Goal: Task Accomplishment & Management: Manage account settings

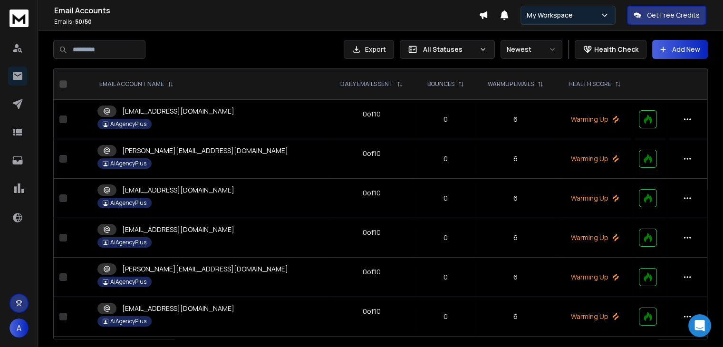
click at [570, 23] on button "My Workspace" at bounding box center [568, 15] width 95 height 19
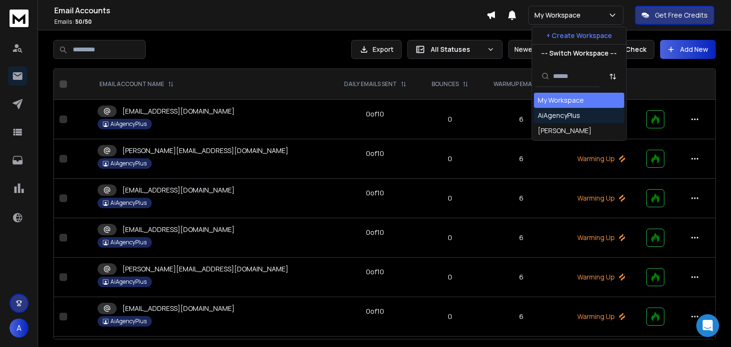
click at [575, 122] on div "AiAgencyPlus" at bounding box center [579, 115] width 90 height 15
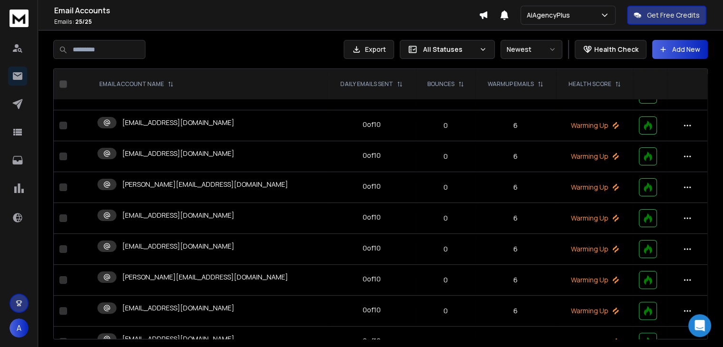
scroll to position [333, 0]
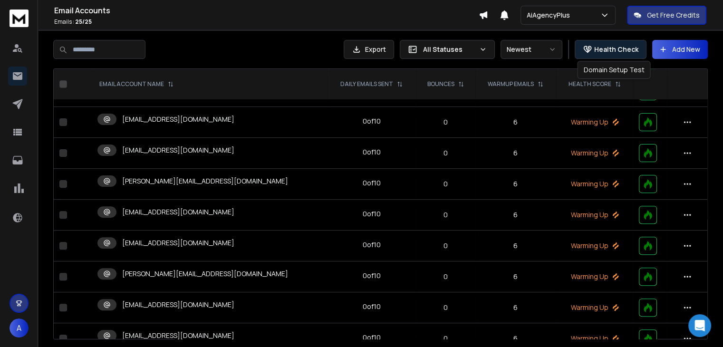
click at [626, 54] on p "Health Check" at bounding box center [617, 50] width 44 height 10
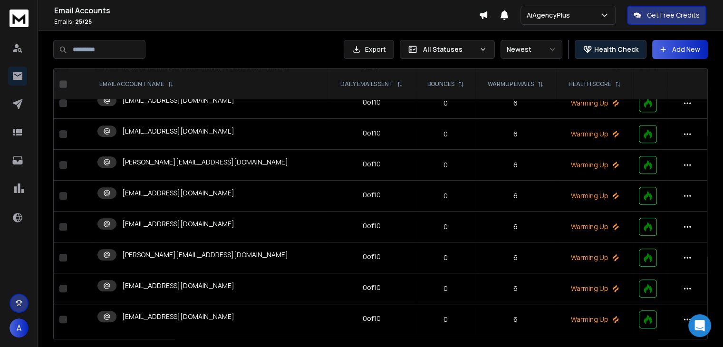
scroll to position [538, 0]
click at [572, 23] on button "AiAgencyPlus" at bounding box center [568, 15] width 95 height 19
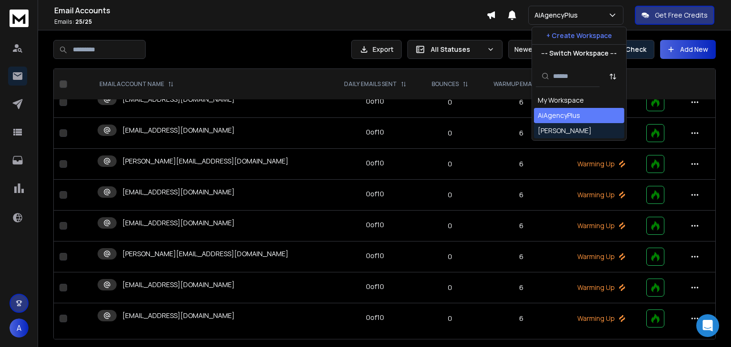
click at [565, 132] on div "[PERSON_NAME]" at bounding box center [579, 130] width 90 height 15
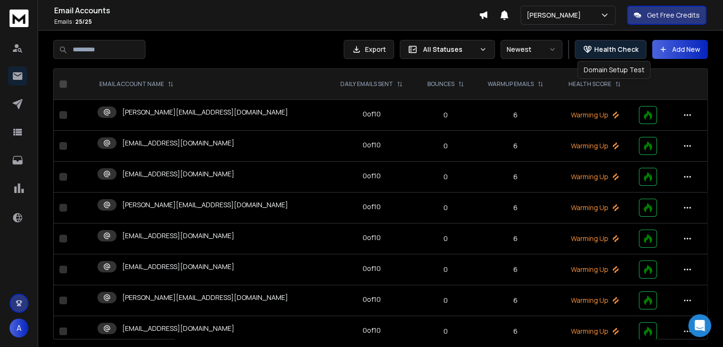
click at [614, 52] on p "Health Check" at bounding box center [617, 50] width 44 height 10
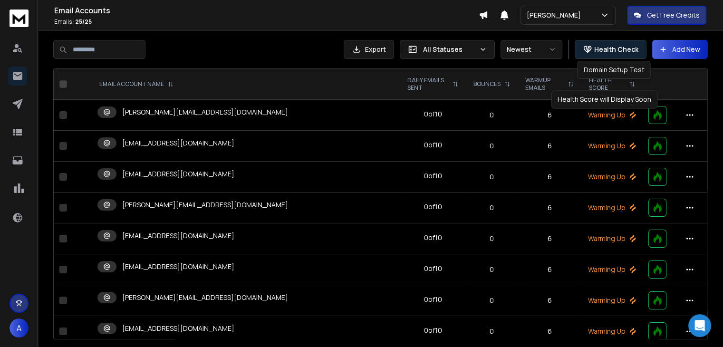
click at [587, 114] on p "Warming Up" at bounding box center [612, 115] width 50 height 10
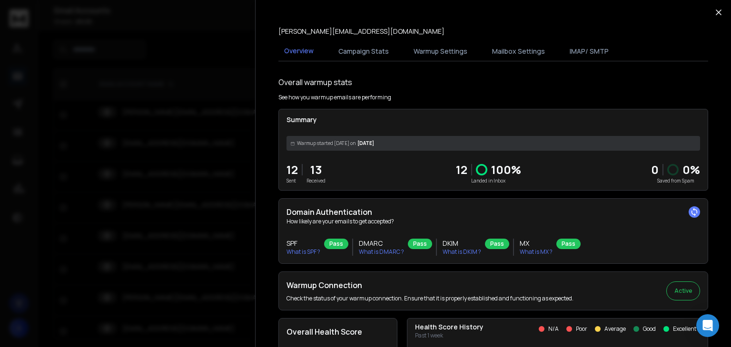
click at [713, 14] on icon "button" at bounding box center [718, 13] width 10 height 10
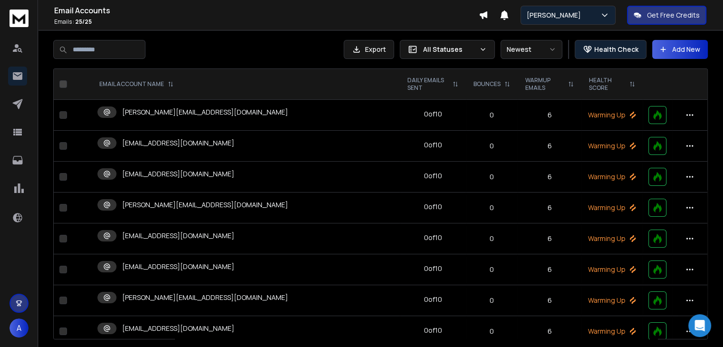
click at [591, 16] on div "[PERSON_NAME]" at bounding box center [568, 15] width 83 height 10
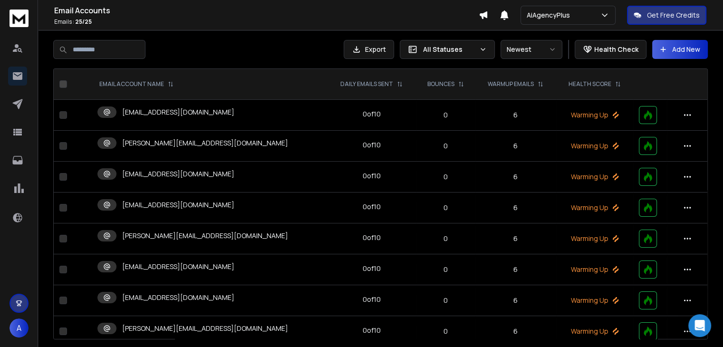
click at [575, 120] on td "Warming Up" at bounding box center [594, 115] width 77 height 31
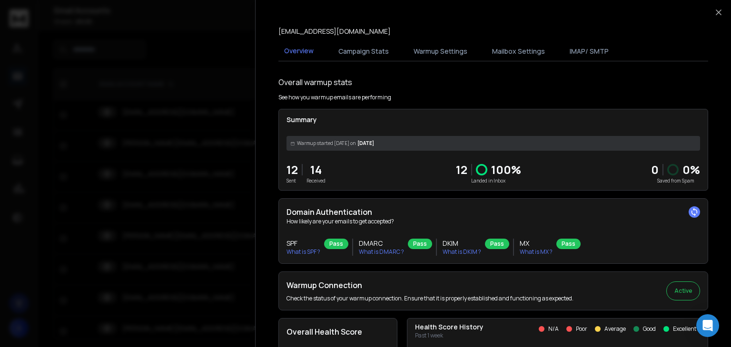
click at [457, 50] on button "Warmup Settings" at bounding box center [440, 51] width 65 height 21
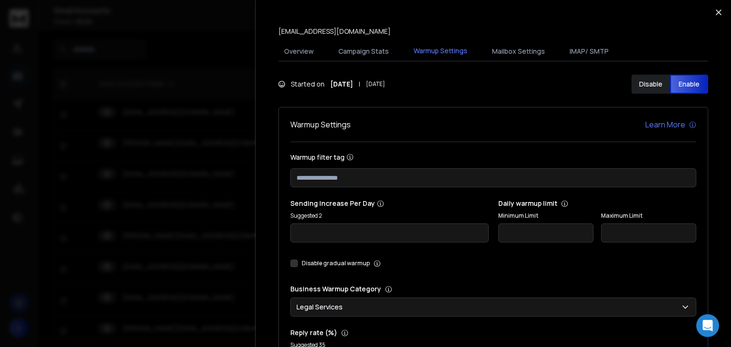
click at [716, 16] on icon "button" at bounding box center [718, 13] width 10 height 10
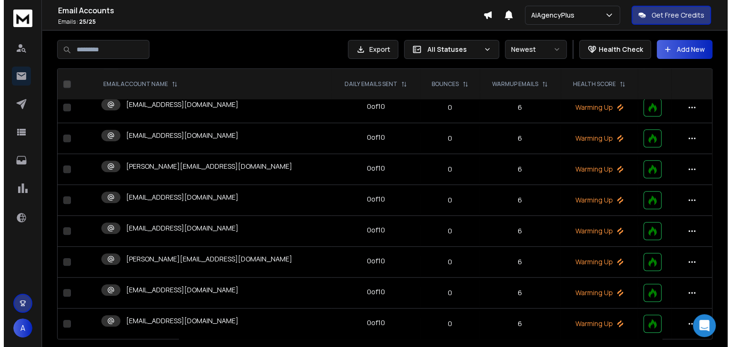
scroll to position [538, 0]
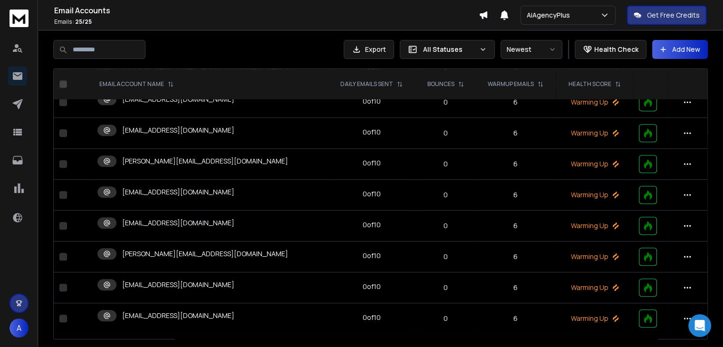
click at [238, 316] on div "asif.syed@aiagencyplusworks.biz" at bounding box center [210, 315] width 224 height 11
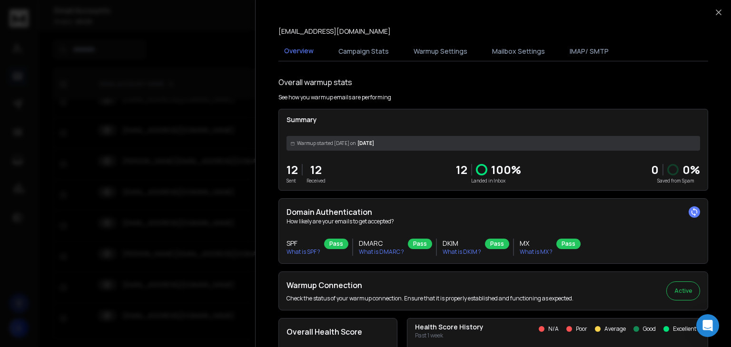
click at [442, 48] on button "Warmup Settings" at bounding box center [440, 51] width 65 height 21
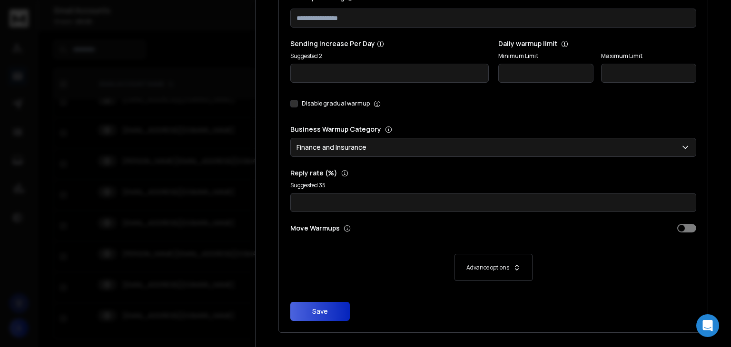
scroll to position [172, 0]
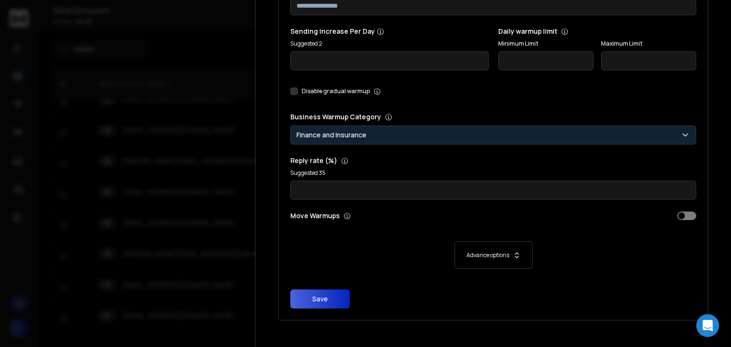
click at [466, 132] on div "Finance and Insurance" at bounding box center [492, 135] width 393 height 10
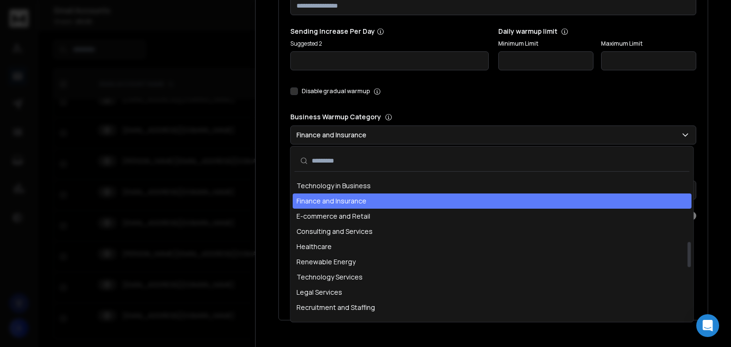
scroll to position [380, 0]
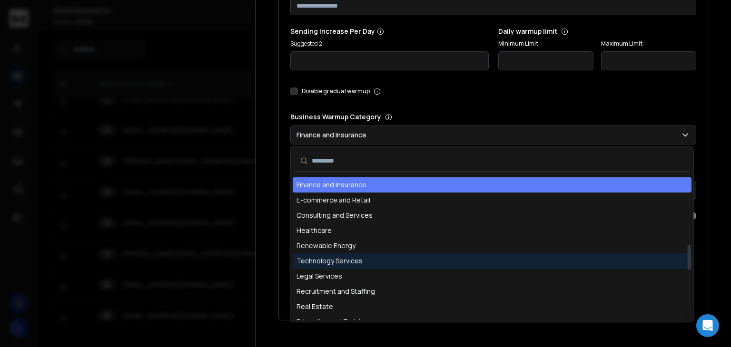
click at [429, 265] on div "Technology Services" at bounding box center [492, 261] width 399 height 15
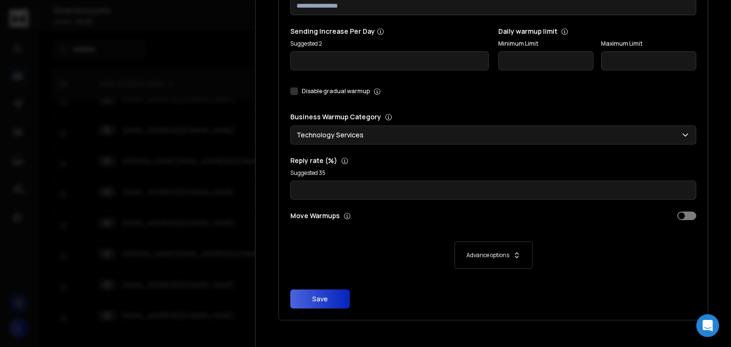
click at [339, 302] on button "Save" at bounding box center [319, 299] width 59 height 19
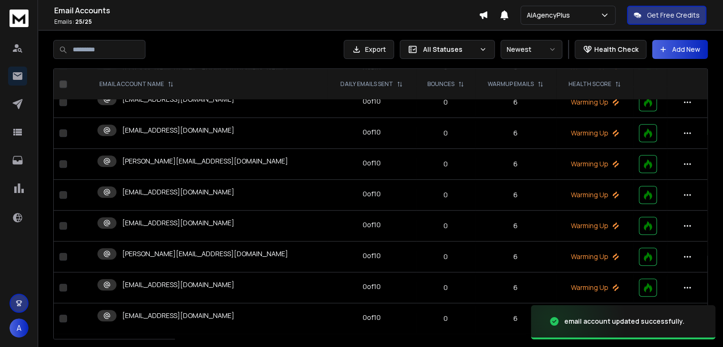
click at [215, 283] on div "asif.s@aiagencyplusworks.biz" at bounding box center [210, 284] width 224 height 11
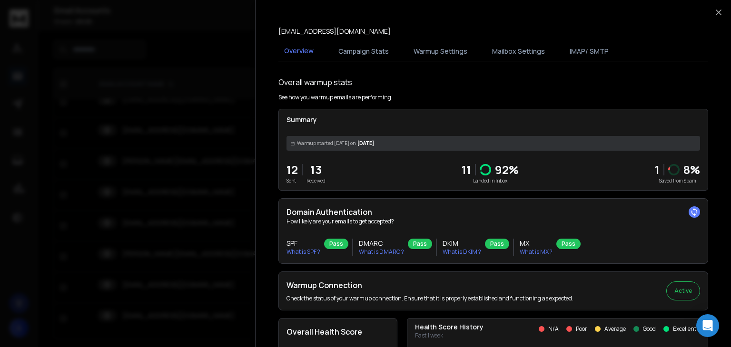
click at [448, 50] on button "Warmup Settings" at bounding box center [440, 51] width 65 height 21
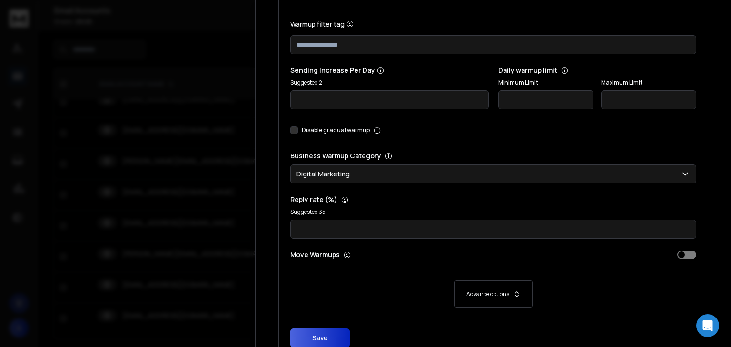
scroll to position [172, 0]
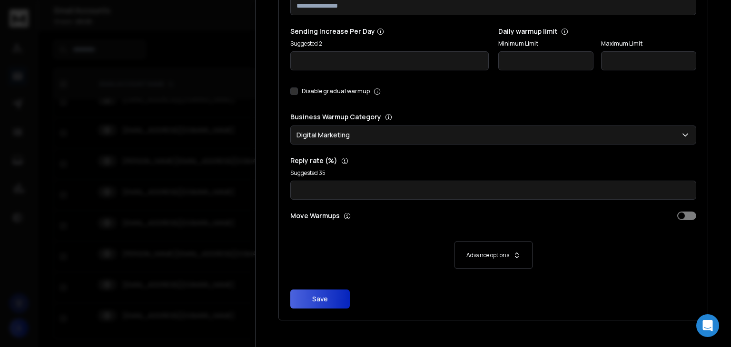
click at [321, 301] on button "Save" at bounding box center [319, 299] width 59 height 19
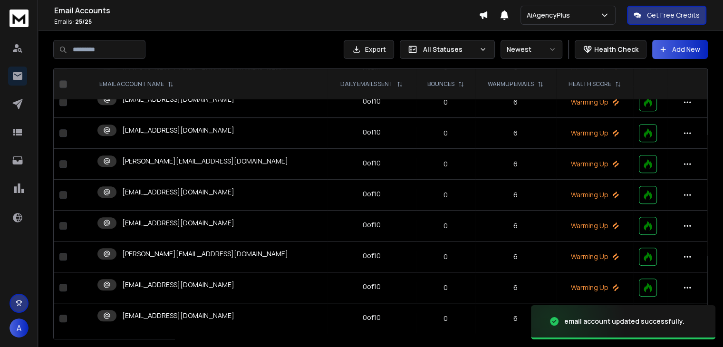
click at [200, 249] on p "a.syed@aiagencyplusworks.biz" at bounding box center [205, 254] width 166 height 10
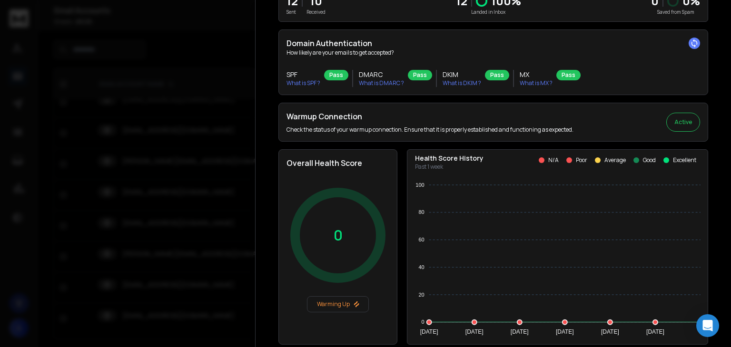
scroll to position [0, 0]
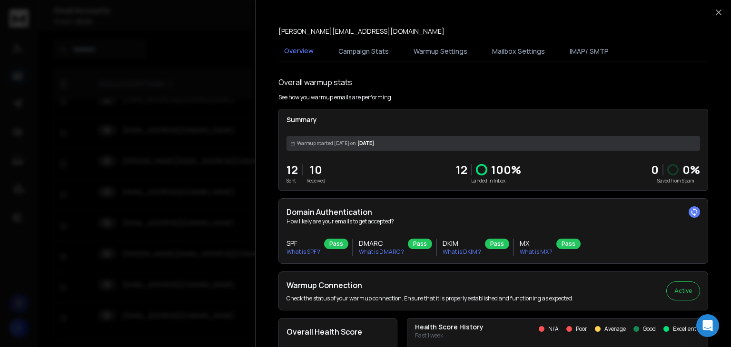
click at [454, 53] on button "Warmup Settings" at bounding box center [440, 51] width 65 height 21
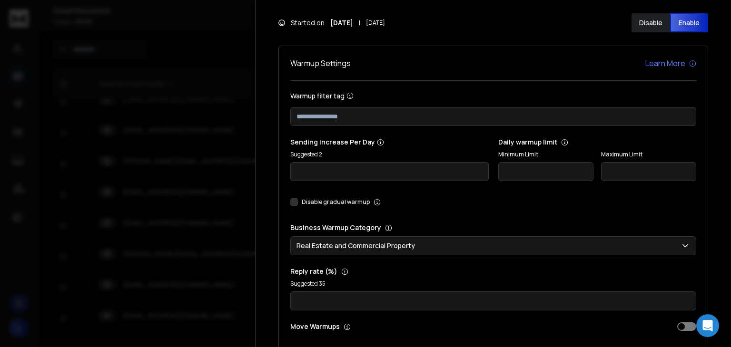
scroll to position [95, 0]
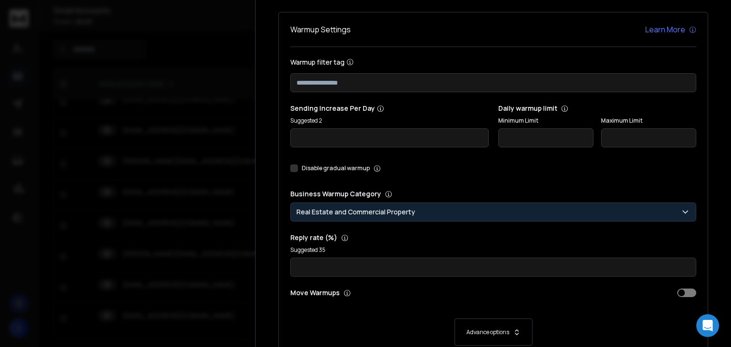
click at [468, 213] on div "Real Estate and Commercial Property" at bounding box center [492, 212] width 393 height 10
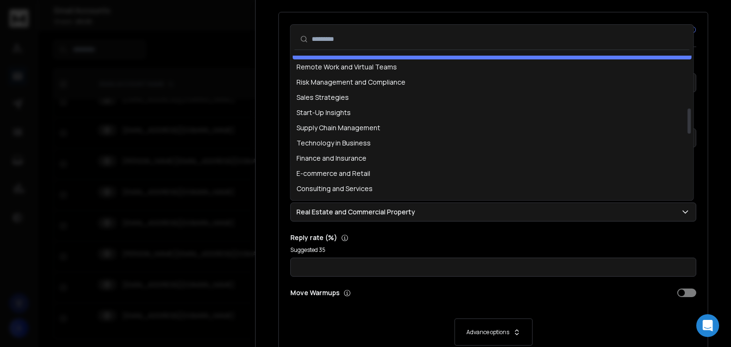
scroll to position [333, 0]
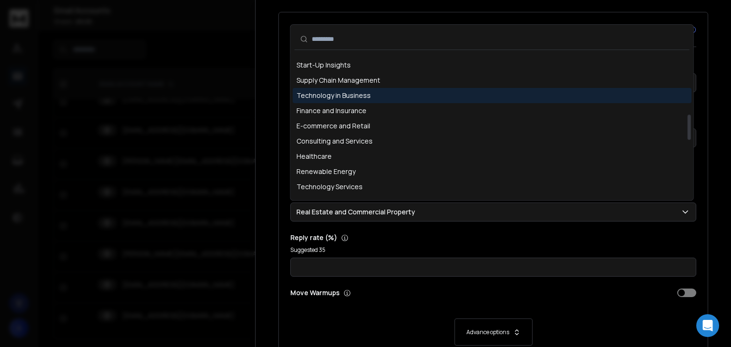
click at [419, 94] on div "Technology in Business" at bounding box center [492, 95] width 399 height 15
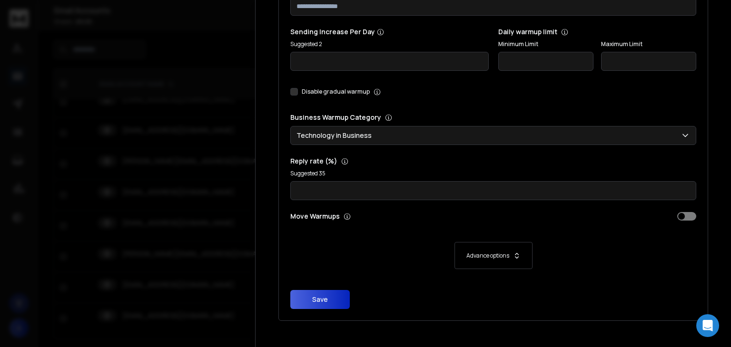
scroll to position [172, 0]
click at [334, 305] on button "Save" at bounding box center [319, 299] width 59 height 19
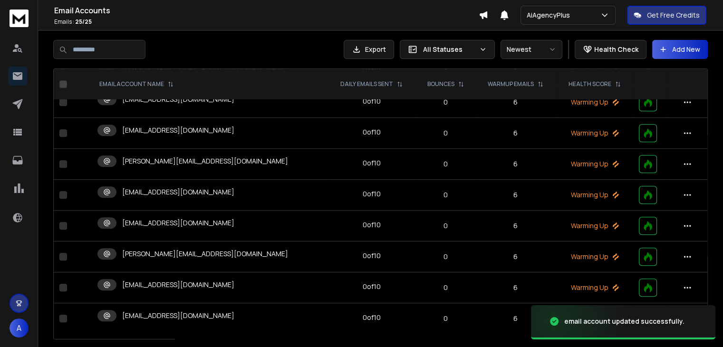
click at [204, 219] on p "asif.syed@goaiagencyplus.biz" at bounding box center [178, 223] width 112 height 10
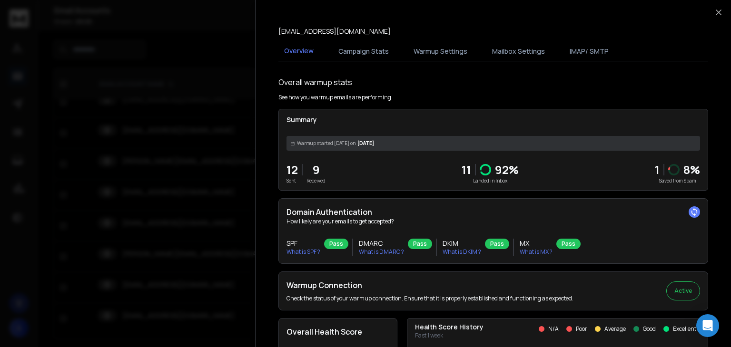
click at [441, 44] on button "Warmup Settings" at bounding box center [440, 51] width 65 height 21
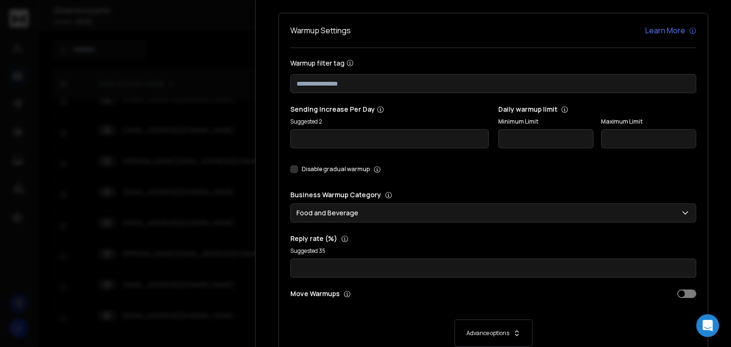
scroll to position [95, 0]
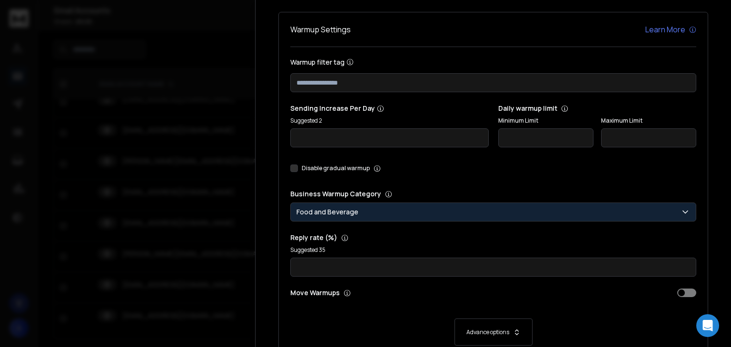
click at [458, 207] on div "Food and Beverage" at bounding box center [492, 212] width 393 height 10
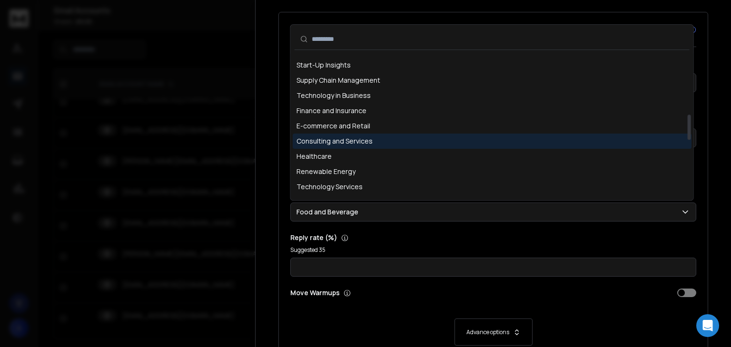
scroll to position [380, 0]
click at [411, 134] on div "Technology Services" at bounding box center [492, 139] width 399 height 15
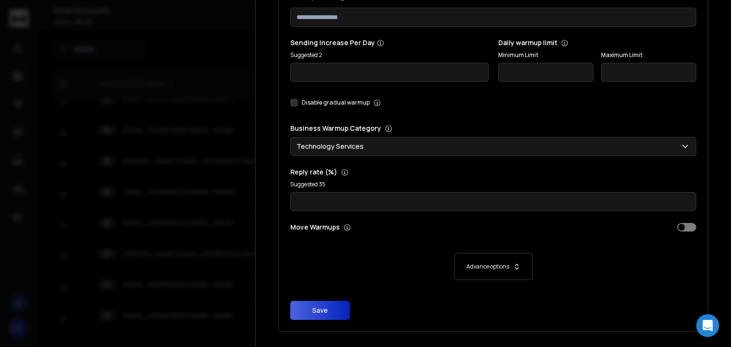
scroll to position [172, 0]
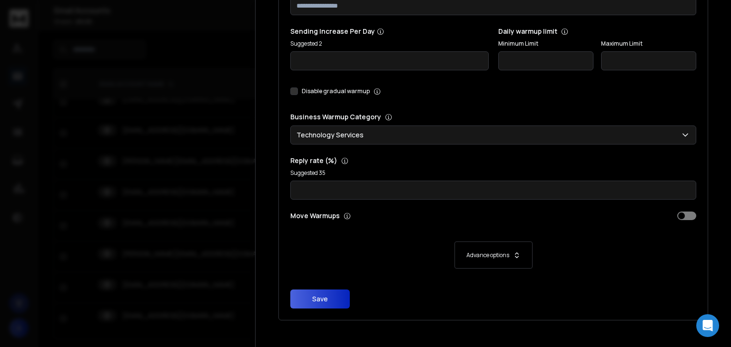
click at [317, 297] on button "Save" at bounding box center [319, 299] width 59 height 19
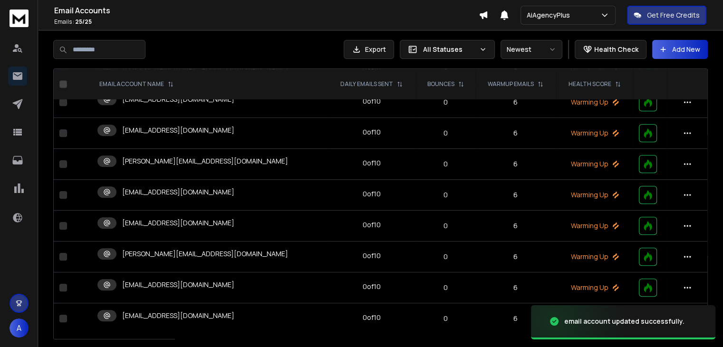
click at [182, 190] on p "asif.s@goaiagencyplus.biz" at bounding box center [178, 192] width 112 height 10
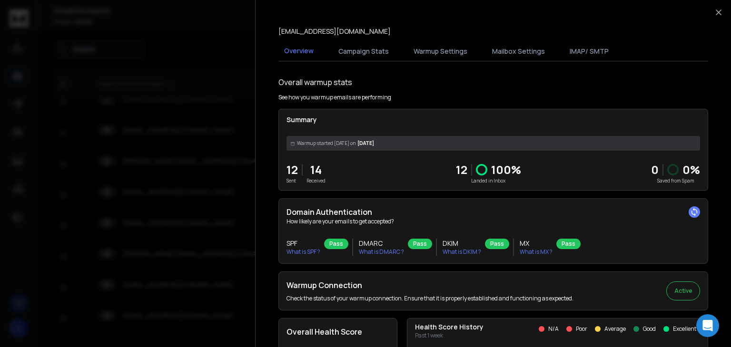
click at [431, 50] on button "Warmup Settings" at bounding box center [440, 51] width 65 height 21
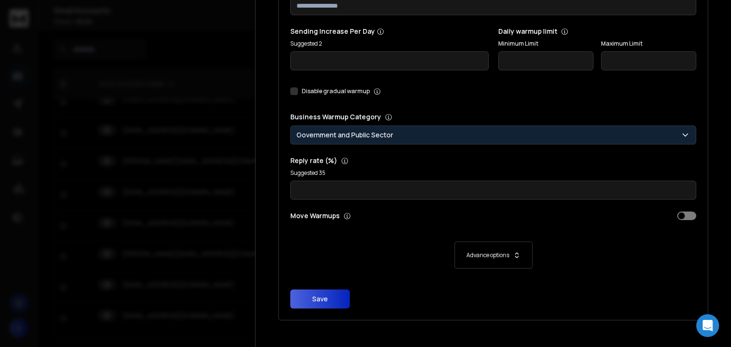
click at [417, 136] on div "Government and Public Sector" at bounding box center [492, 135] width 393 height 10
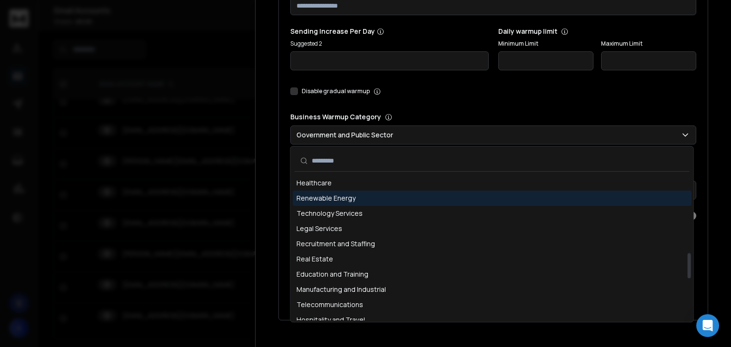
scroll to position [380, 0]
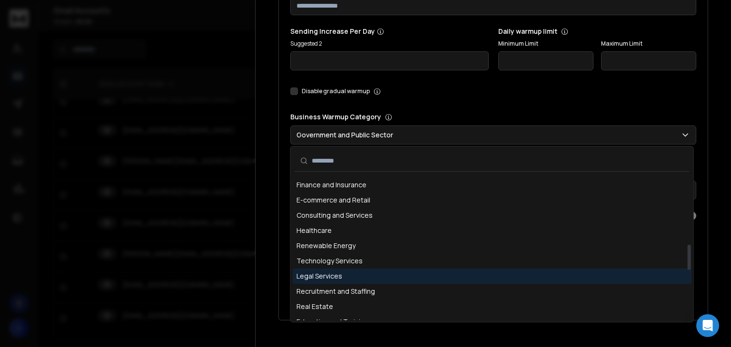
click at [424, 274] on div "Legal Services" at bounding box center [492, 276] width 399 height 15
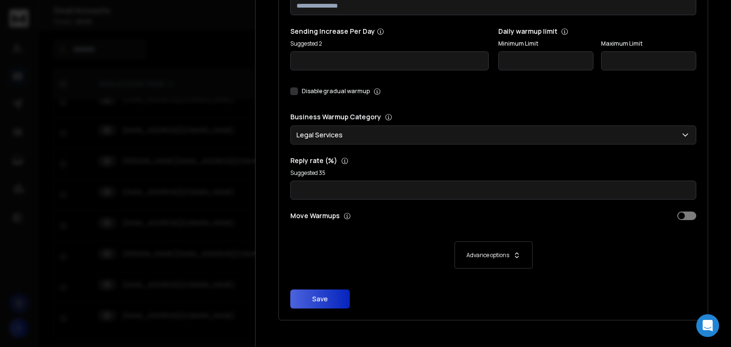
click at [324, 308] on button "Save" at bounding box center [319, 299] width 59 height 19
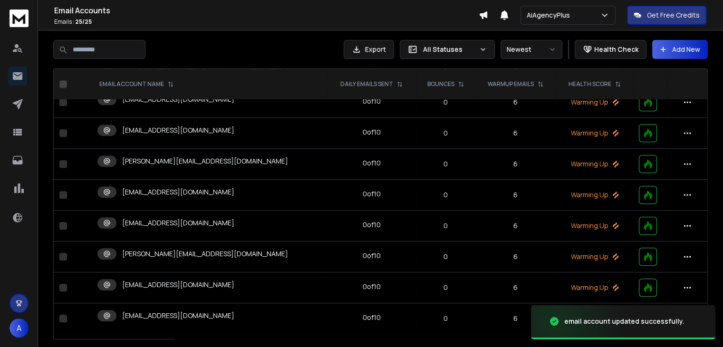
click at [204, 187] on div "asif.s@goaiagencyplus.biz" at bounding box center [210, 191] width 224 height 11
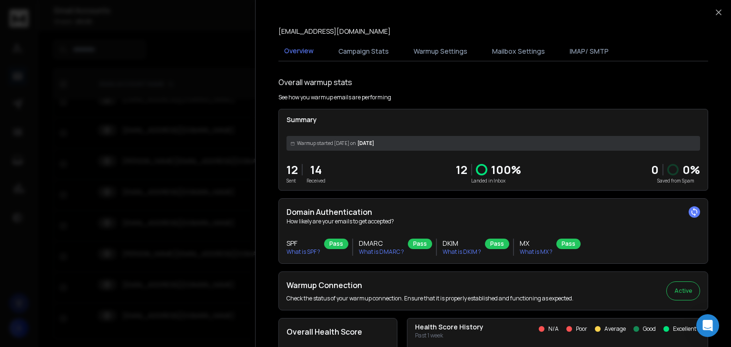
click at [436, 51] on button "Warmup Settings" at bounding box center [440, 51] width 65 height 21
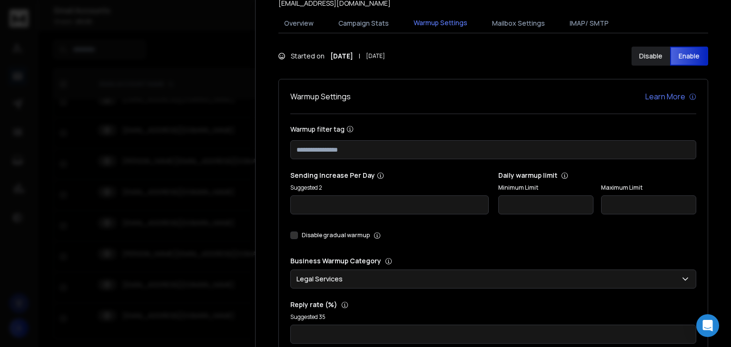
scroll to position [0, 0]
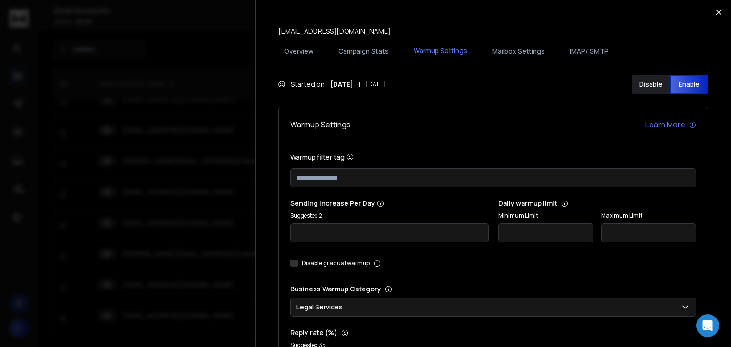
click at [718, 11] on icon "button" at bounding box center [718, 13] width 10 height 10
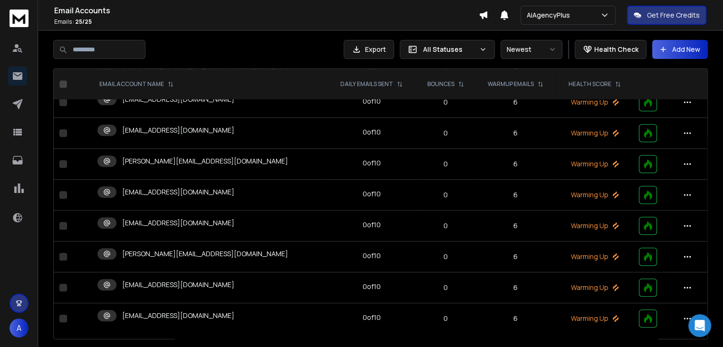
click at [213, 158] on div "a.syed@goaiagencyplus.biz" at bounding box center [210, 161] width 224 height 11
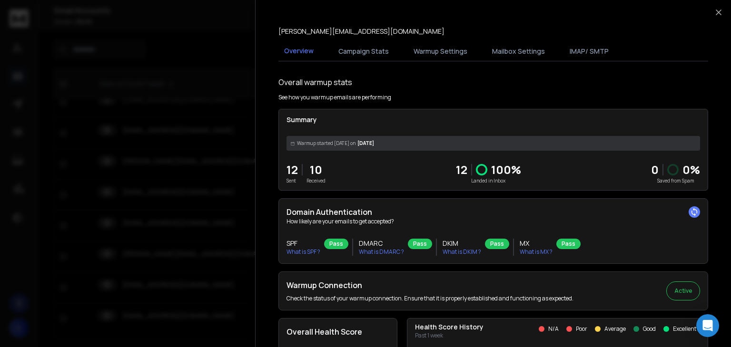
click at [447, 50] on button "Warmup Settings" at bounding box center [440, 51] width 65 height 21
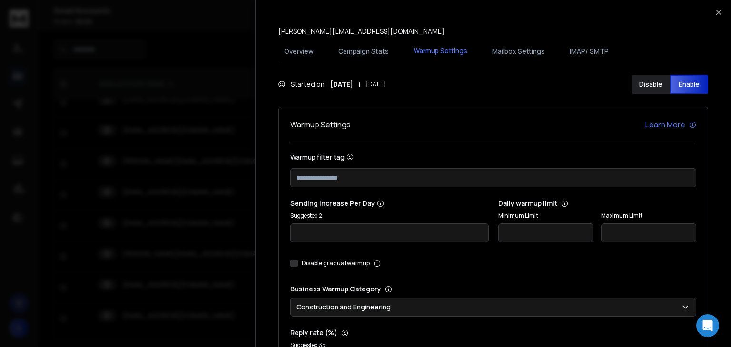
scroll to position [143, 0]
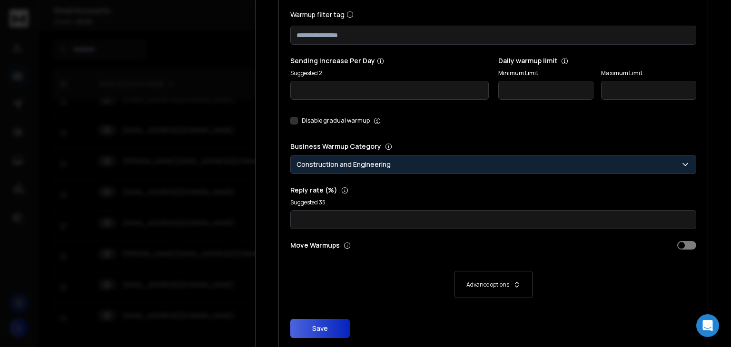
click at [456, 172] on button "Construction and Engineering" at bounding box center [493, 164] width 406 height 19
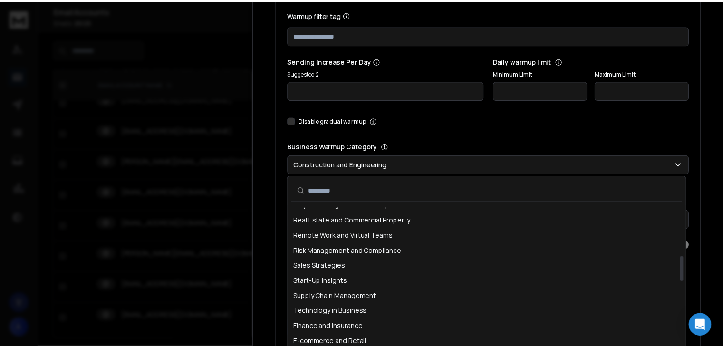
scroll to position [285, 0]
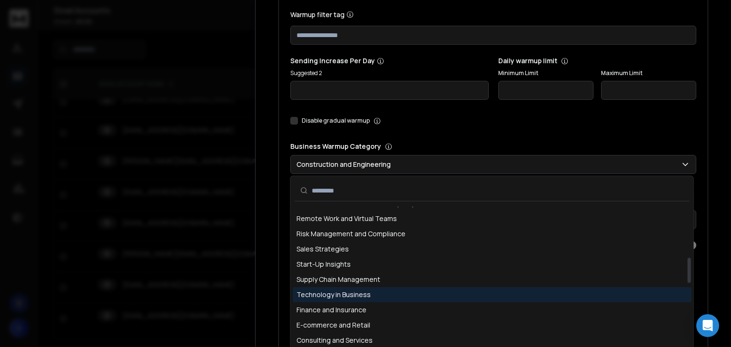
click at [451, 293] on div "Technology in Business" at bounding box center [492, 294] width 399 height 15
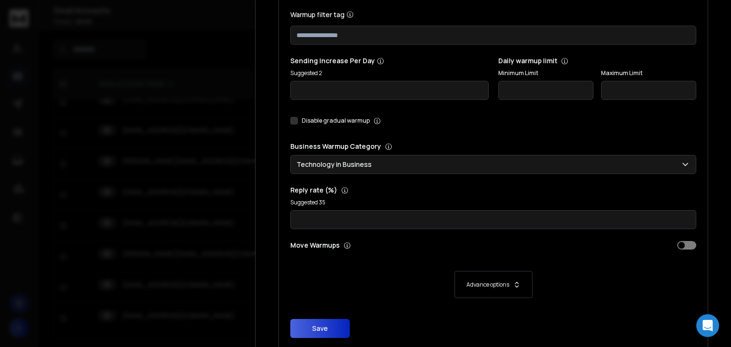
click at [329, 326] on button "Save" at bounding box center [319, 328] width 59 height 19
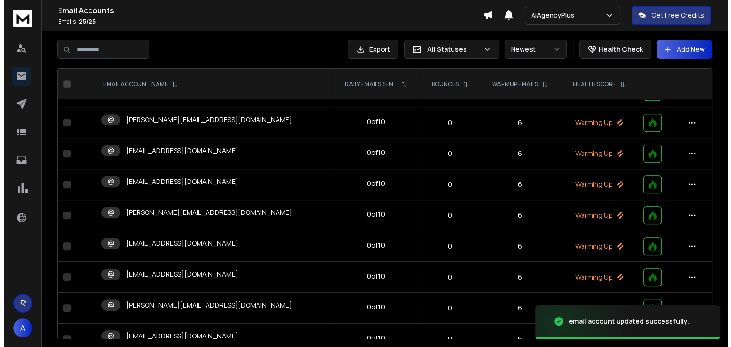
scroll to position [443, 0]
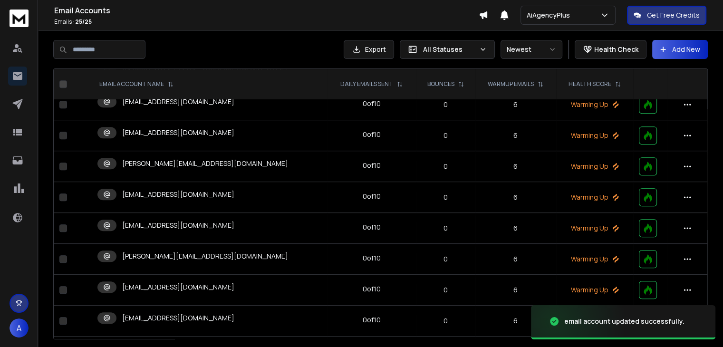
click at [211, 160] on div "a.syed@myaiagencyplus.biz" at bounding box center [210, 163] width 224 height 11
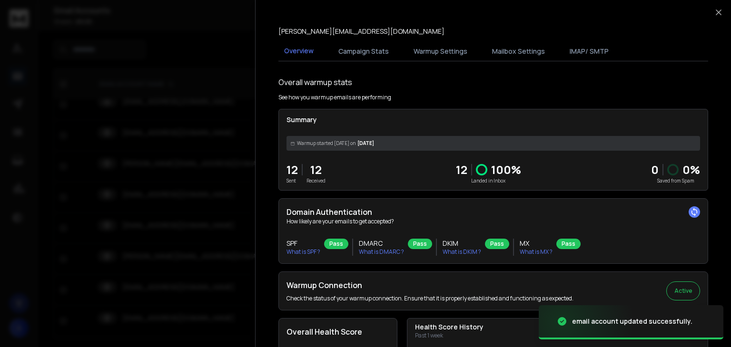
click at [455, 42] on button "Warmup Settings" at bounding box center [440, 51] width 65 height 21
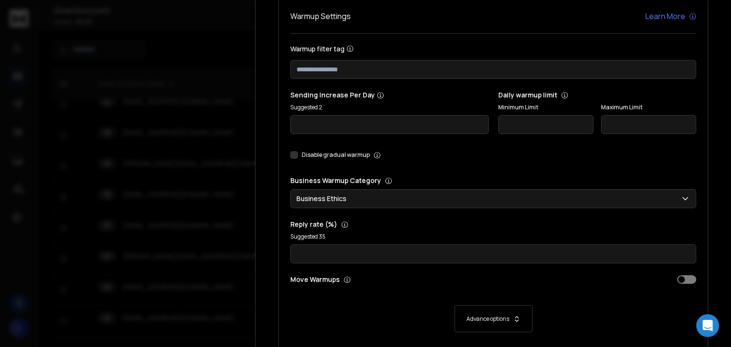
scroll to position [143, 0]
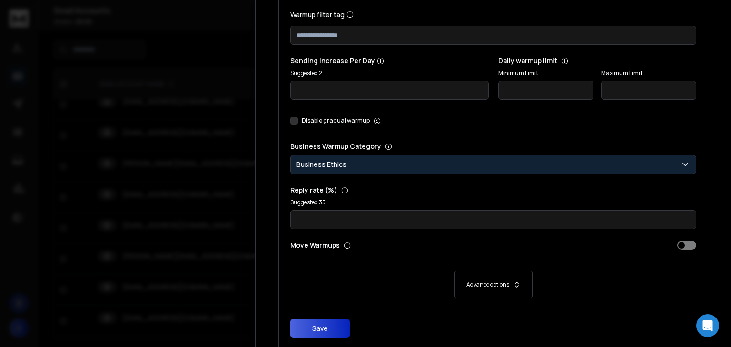
click at [458, 164] on div "Business Ethics" at bounding box center [492, 165] width 393 height 10
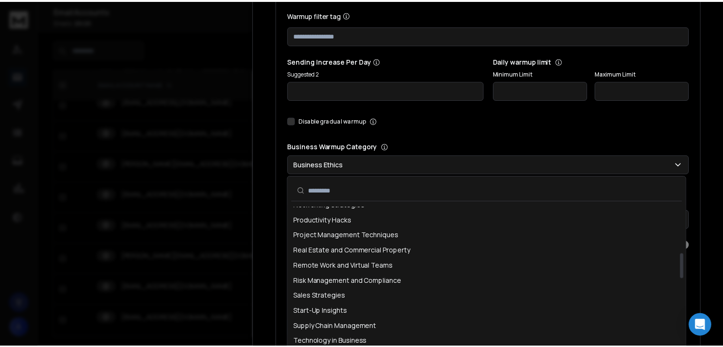
scroll to position [285, 0]
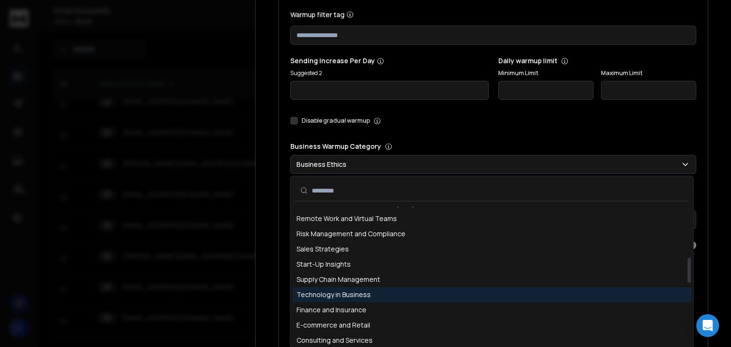
click at [414, 290] on div "Technology in Business" at bounding box center [492, 294] width 399 height 15
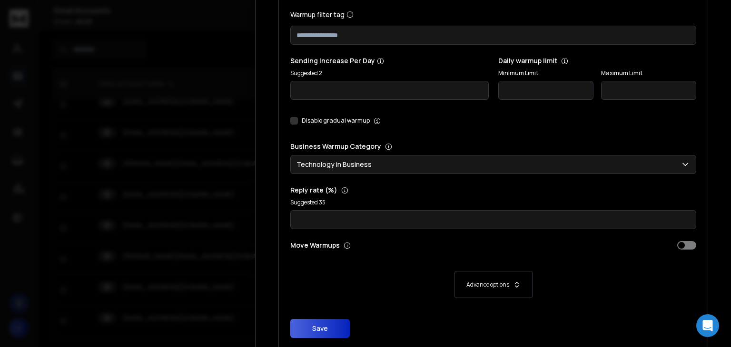
click at [324, 333] on button "Save" at bounding box center [319, 328] width 59 height 19
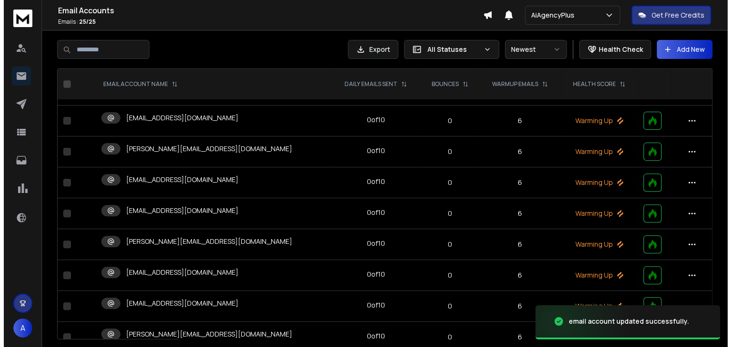
scroll to position [348, 0]
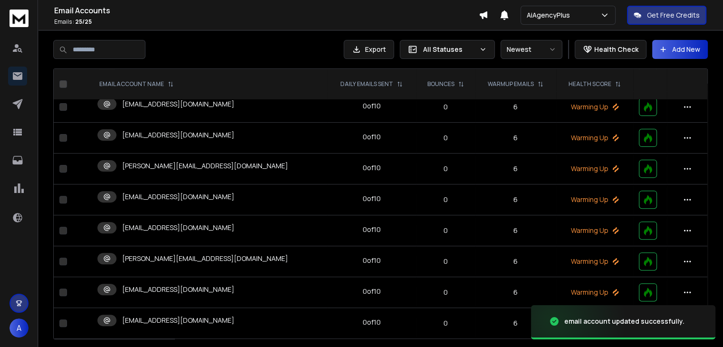
click at [217, 164] on div "a.syed@aiagencyplusapp.biz" at bounding box center [210, 165] width 224 height 11
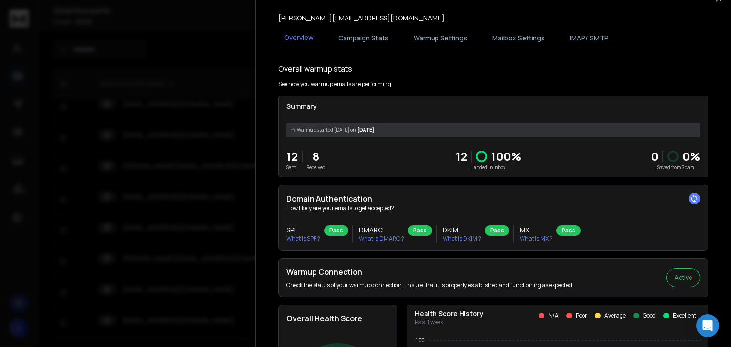
scroll to position [0, 0]
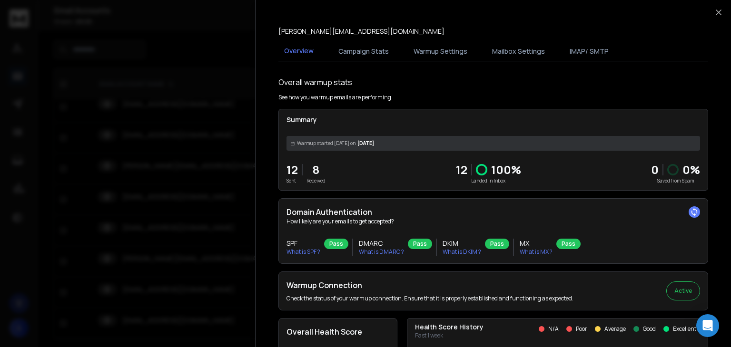
click at [443, 48] on button "Warmup Settings" at bounding box center [440, 51] width 65 height 21
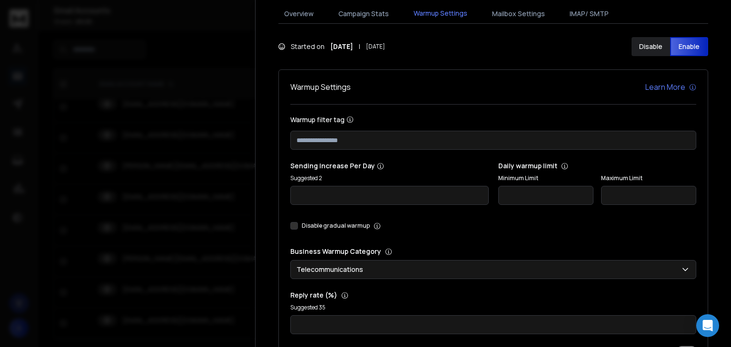
scroll to position [95, 0]
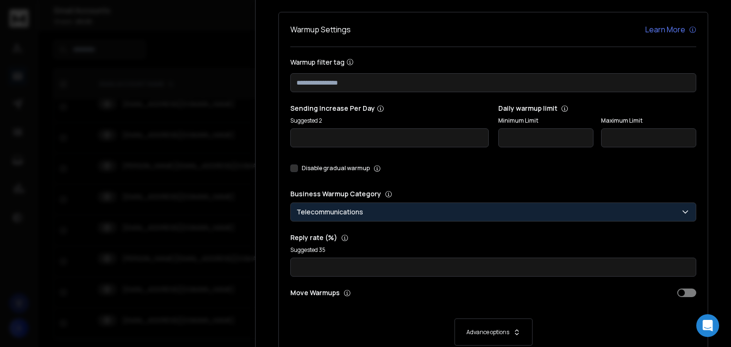
click at [407, 213] on div "Telecommunications" at bounding box center [492, 212] width 393 height 10
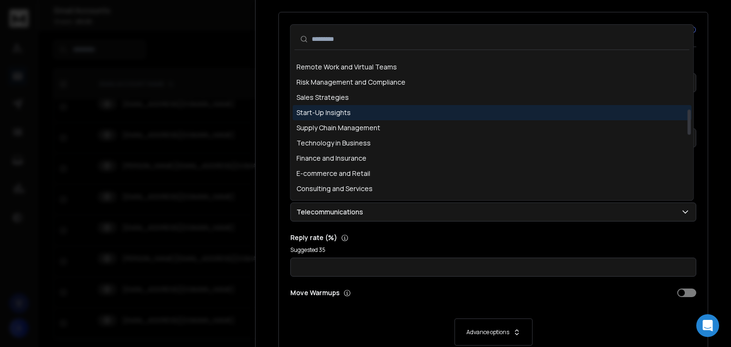
scroll to position [333, 0]
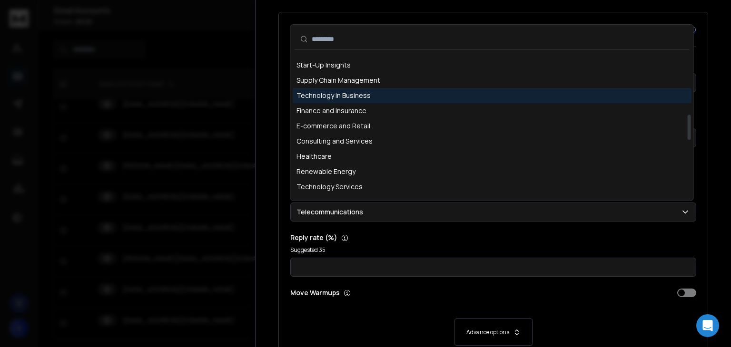
click at [391, 94] on div "Technology in Business" at bounding box center [492, 95] width 399 height 15
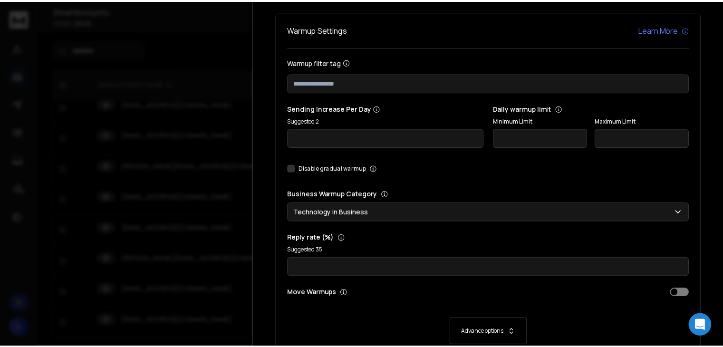
scroll to position [172, 0]
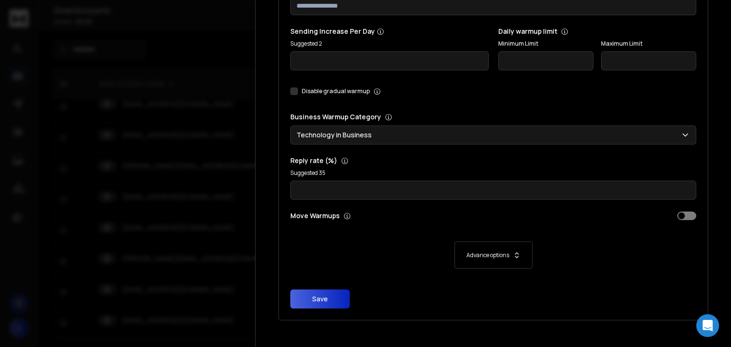
click at [328, 301] on button "Save" at bounding box center [319, 299] width 59 height 19
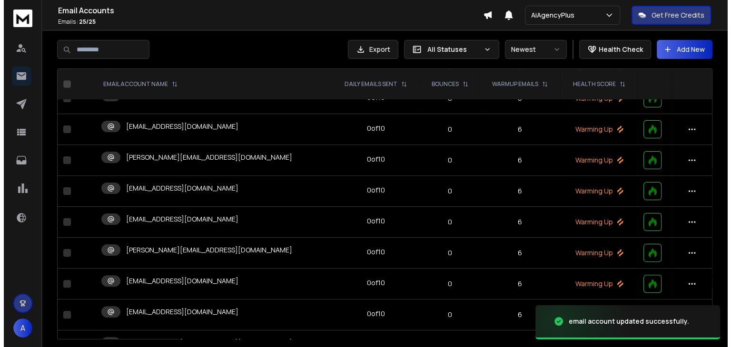
scroll to position [253, 0]
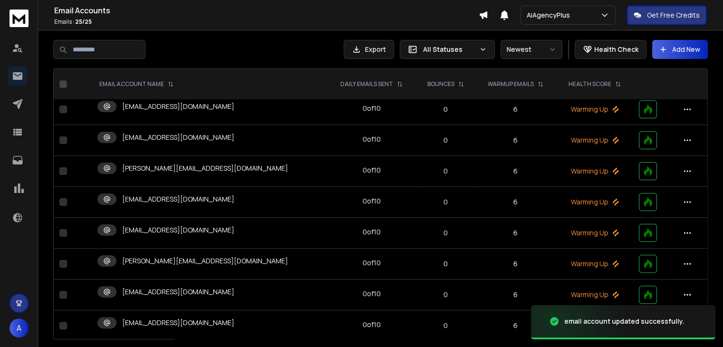
click at [244, 170] on div "a.syed@aiagencypluslabs.biz" at bounding box center [210, 168] width 224 height 11
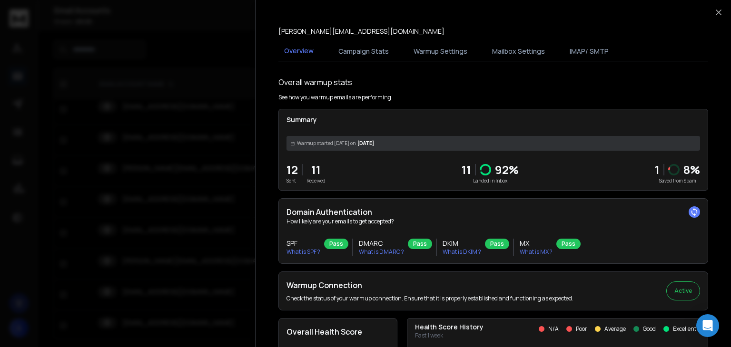
click at [465, 50] on button "Warmup Settings" at bounding box center [440, 51] width 65 height 21
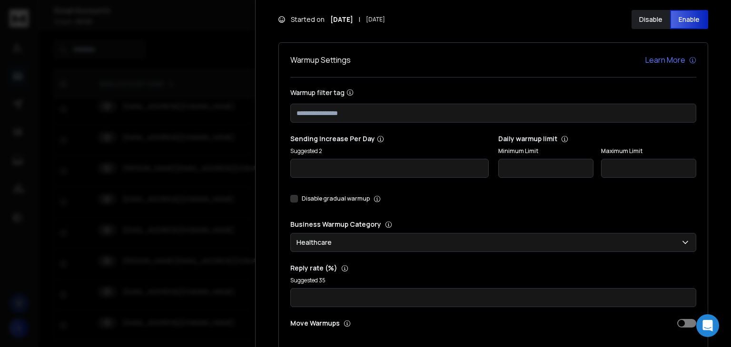
scroll to position [143, 0]
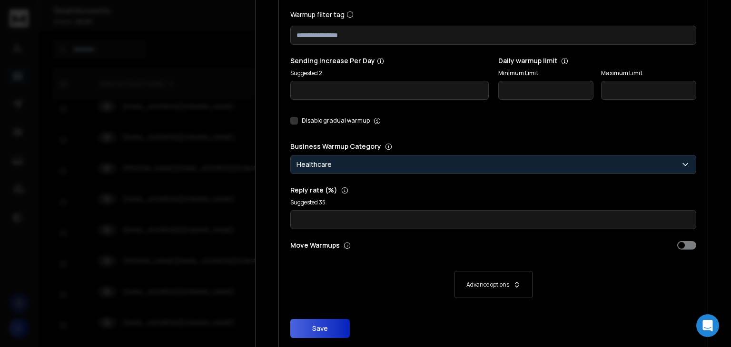
click at [420, 167] on div "Healthcare" at bounding box center [492, 165] width 393 height 10
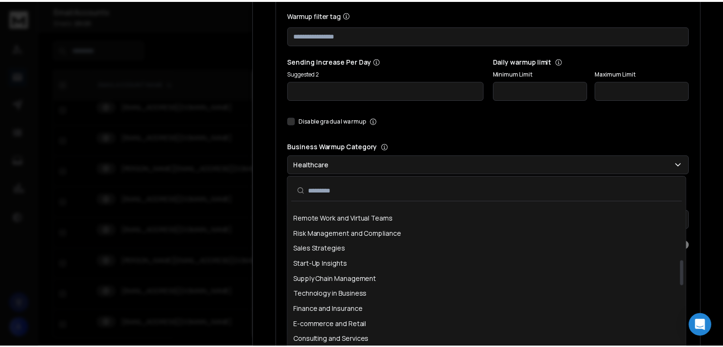
scroll to position [333, 0]
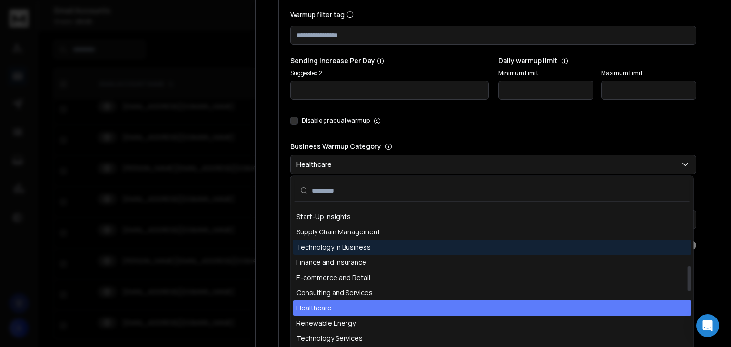
click at [384, 249] on div "Technology in Business" at bounding box center [492, 247] width 399 height 15
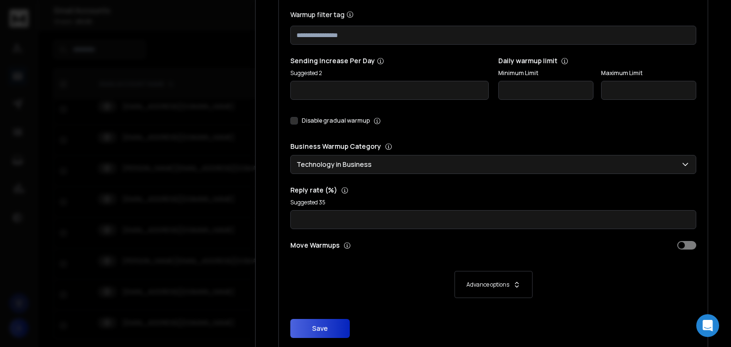
click at [335, 333] on button "Save" at bounding box center [319, 328] width 59 height 19
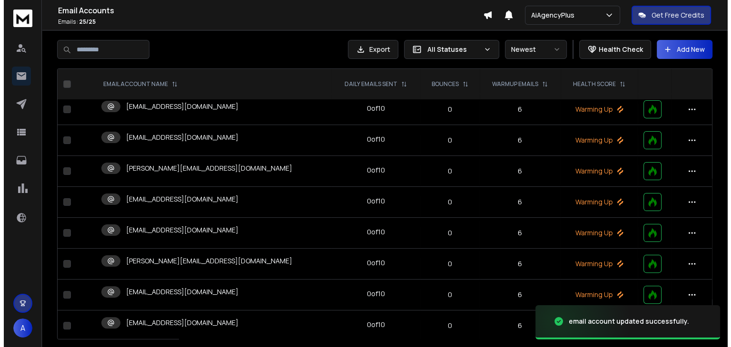
scroll to position [205, 0]
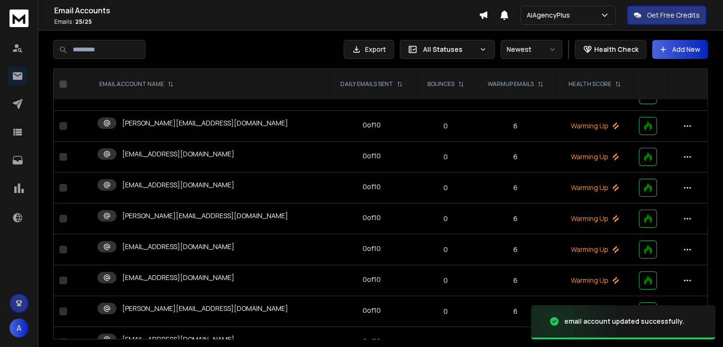
click at [247, 122] on div "a.syed@aiagencyplusonline.biz" at bounding box center [210, 122] width 224 height 11
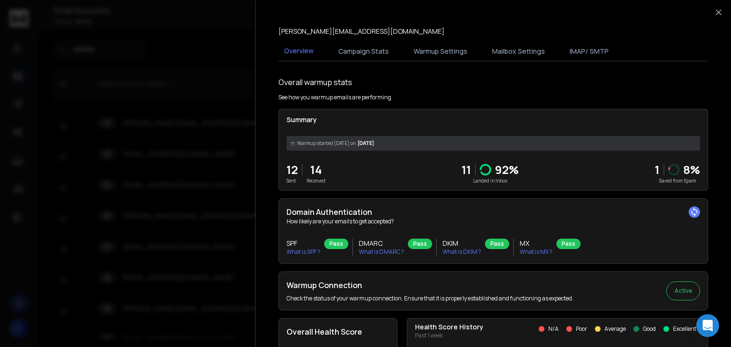
click at [443, 53] on button "Warmup Settings" at bounding box center [440, 51] width 65 height 21
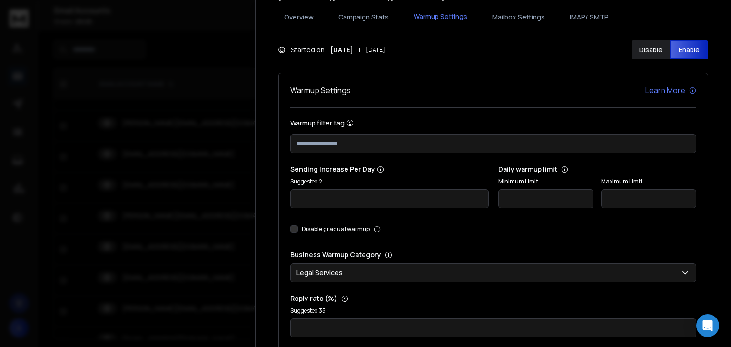
scroll to position [48, 0]
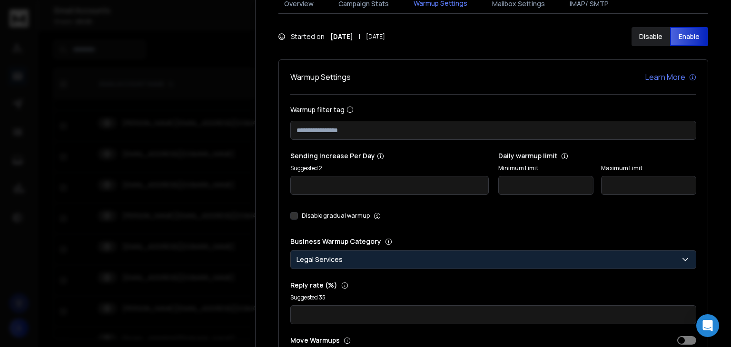
click at [438, 256] on div "Legal Services" at bounding box center [492, 260] width 393 height 10
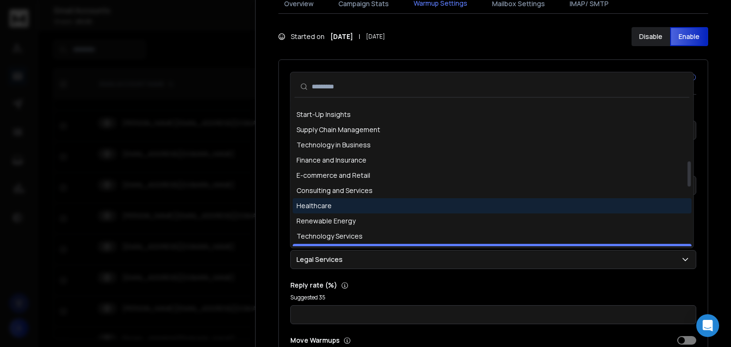
scroll to position [283, 0]
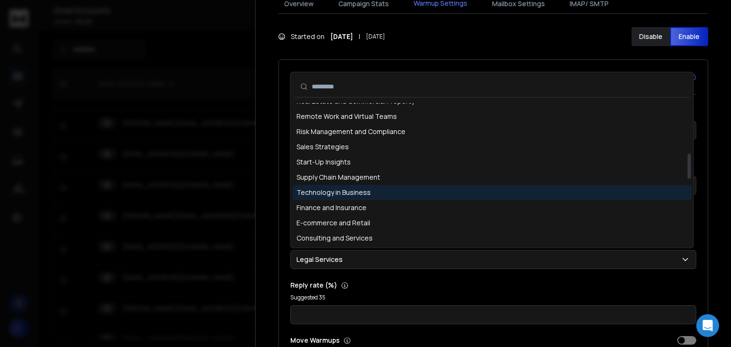
click at [400, 192] on div "Technology in Business" at bounding box center [492, 192] width 399 height 15
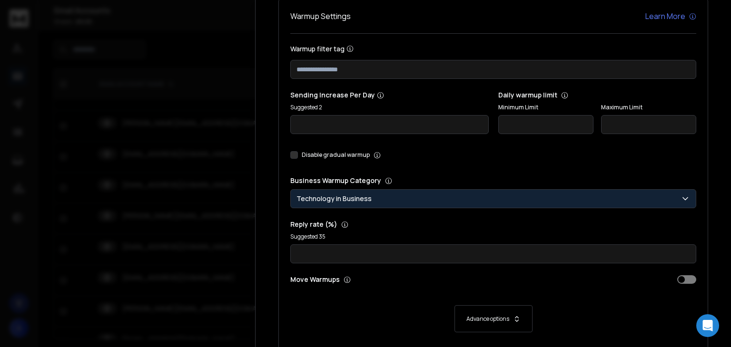
scroll to position [172, 0]
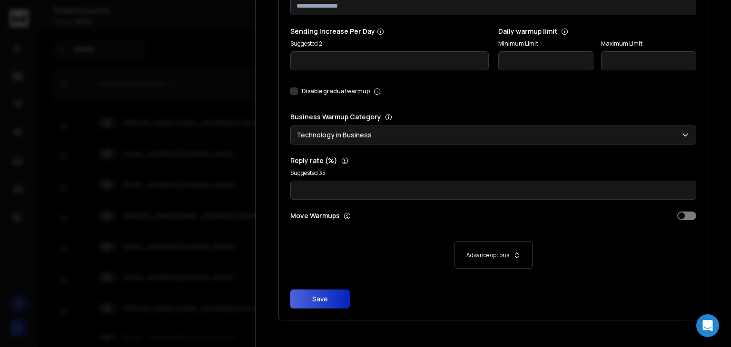
click at [323, 305] on button "Save" at bounding box center [319, 299] width 59 height 19
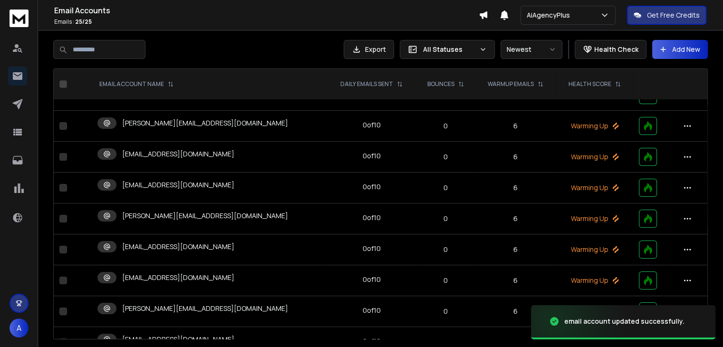
click at [256, 153] on div "asif.s@aiagencyplusonline.biz" at bounding box center [210, 153] width 224 height 11
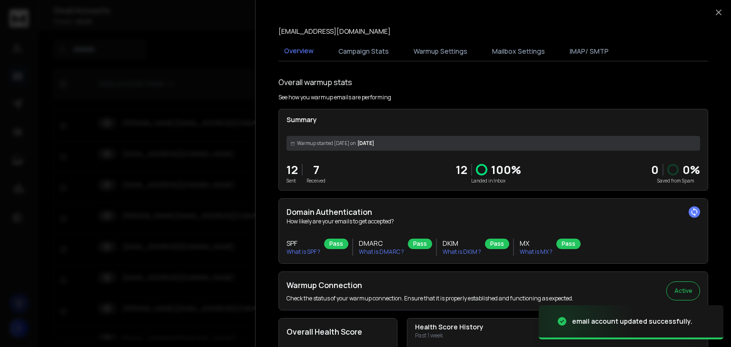
click at [451, 42] on button "Warmup Settings" at bounding box center [440, 51] width 65 height 21
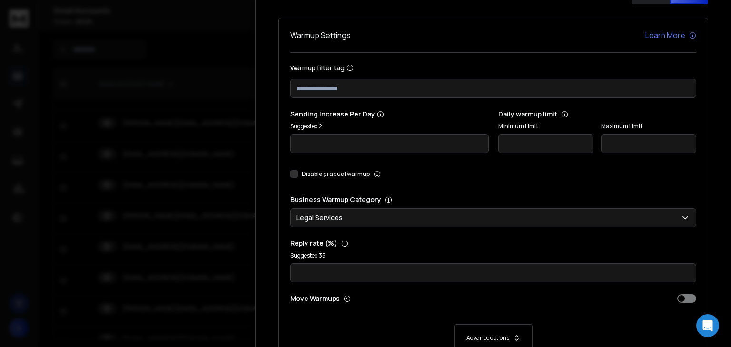
scroll to position [143, 0]
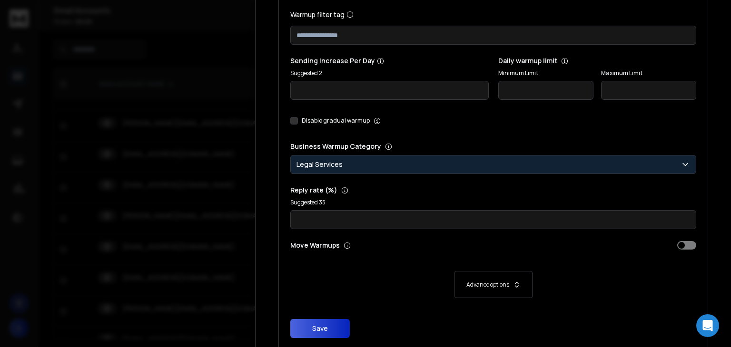
click at [426, 160] on div "Legal Services" at bounding box center [492, 165] width 393 height 10
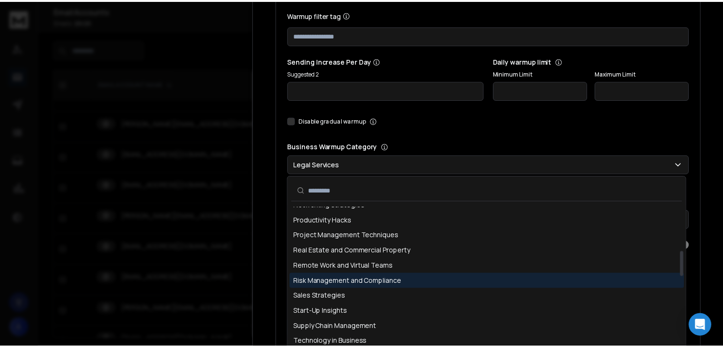
scroll to position [285, 0]
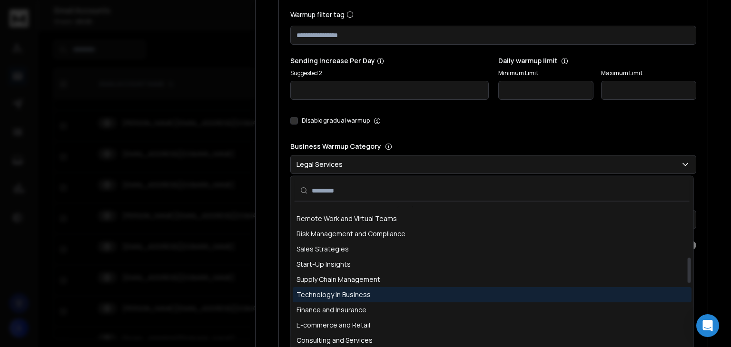
click at [427, 290] on div "Technology in Business" at bounding box center [492, 294] width 399 height 15
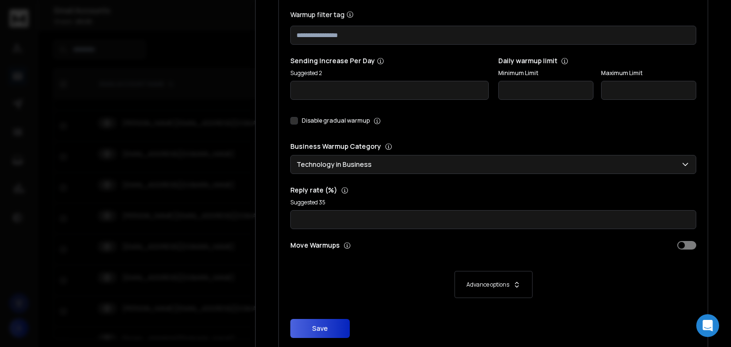
click at [325, 328] on button "Save" at bounding box center [319, 328] width 59 height 19
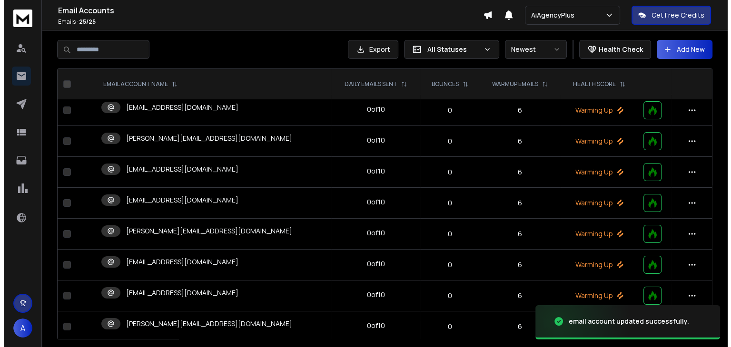
scroll to position [0, 0]
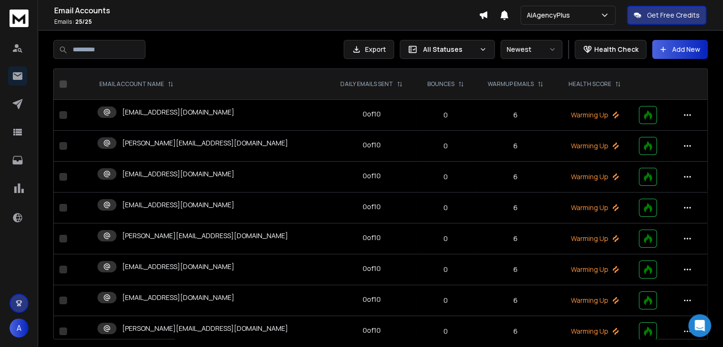
click at [237, 117] on div "asif@myaiagencyplus.biz" at bounding box center [210, 112] width 224 height 11
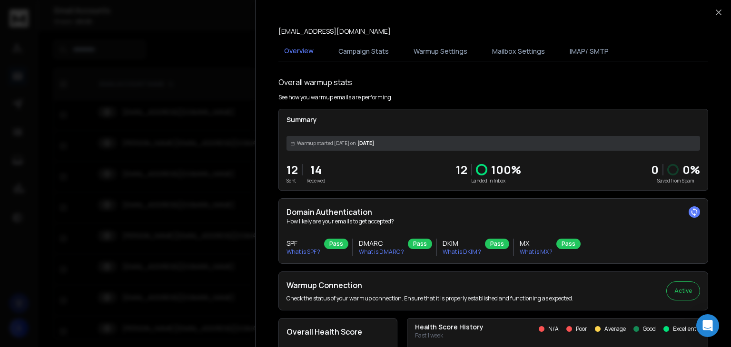
click at [423, 50] on button "Warmup Settings" at bounding box center [440, 51] width 65 height 21
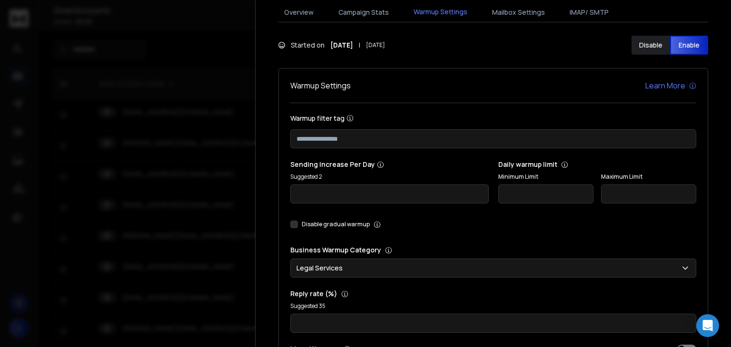
scroll to position [95, 0]
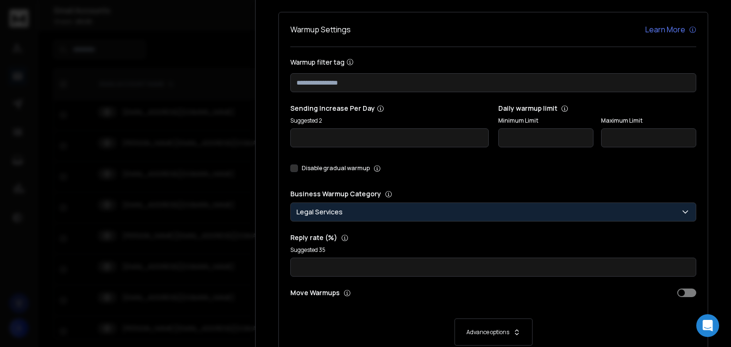
click at [424, 216] on div "Legal Services" at bounding box center [492, 212] width 393 height 10
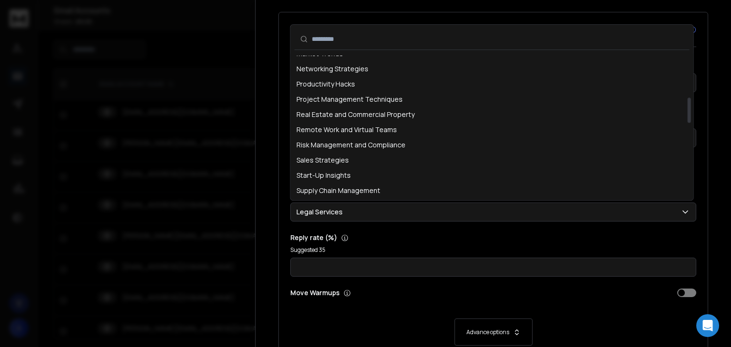
scroll to position [238, 0]
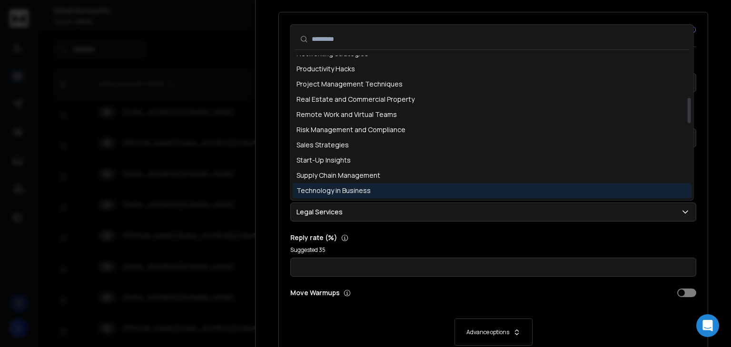
click at [380, 188] on div "Technology in Business" at bounding box center [492, 190] width 399 height 15
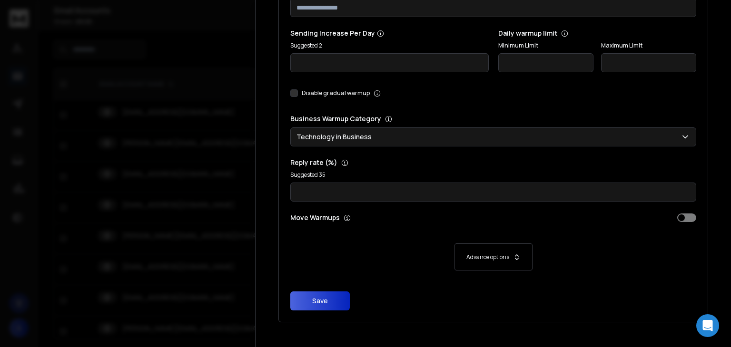
scroll to position [172, 0]
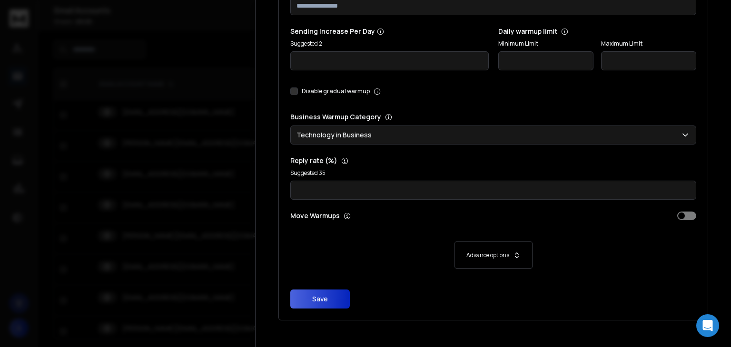
click at [341, 299] on button "Save" at bounding box center [319, 299] width 59 height 19
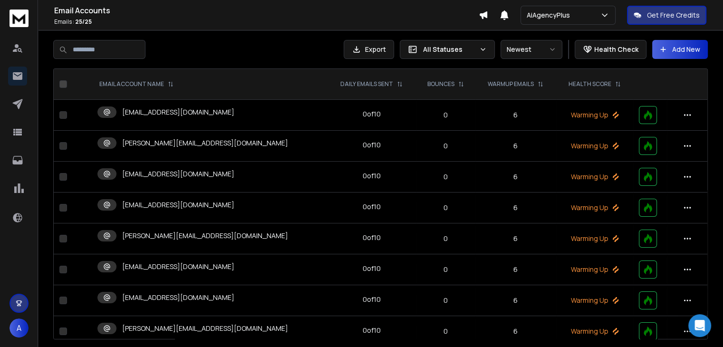
click at [188, 145] on p "a.syed@aiagencyplusteam.biz" at bounding box center [205, 143] width 166 height 10
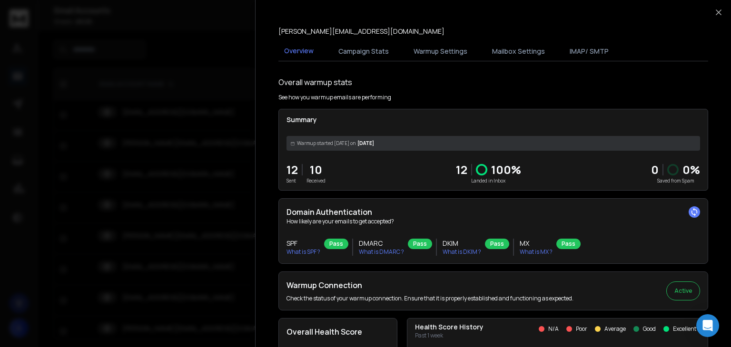
click at [442, 47] on button "Warmup Settings" at bounding box center [440, 51] width 65 height 21
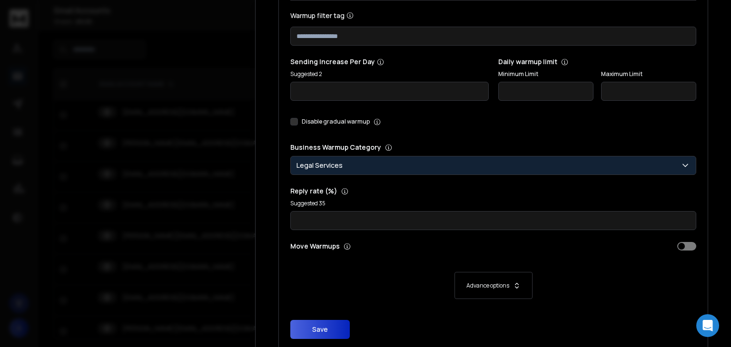
scroll to position [143, 0]
click at [466, 168] on div "Legal Services" at bounding box center [492, 165] width 393 height 10
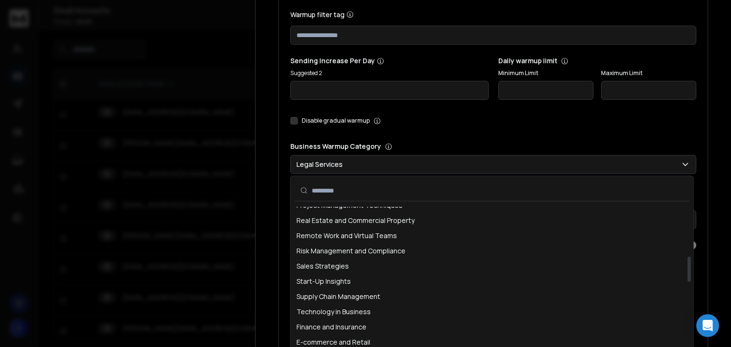
scroll to position [285, 0]
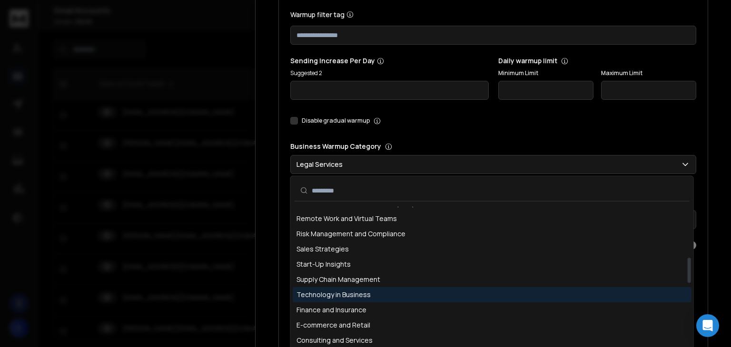
click at [393, 292] on div "Technology in Business" at bounding box center [492, 294] width 399 height 15
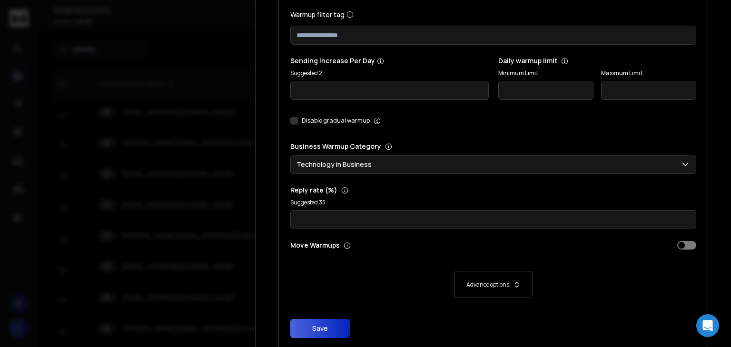
click at [336, 328] on button "Save" at bounding box center [319, 328] width 59 height 19
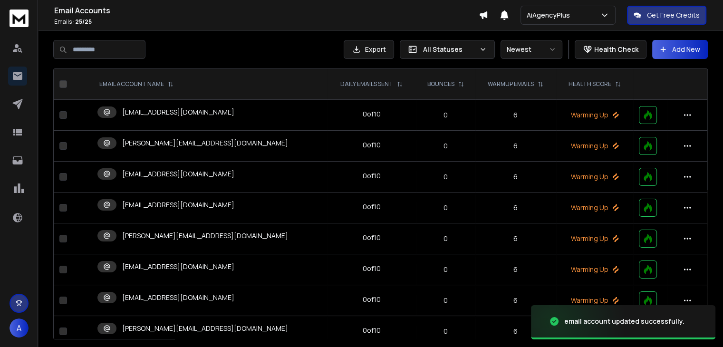
click at [232, 232] on div "a.syed@aiagencypluspro.biz" at bounding box center [210, 235] width 224 height 11
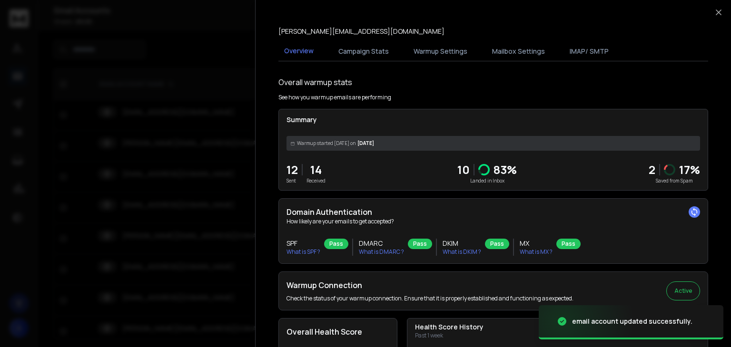
click at [433, 44] on button "Warmup Settings" at bounding box center [440, 51] width 65 height 21
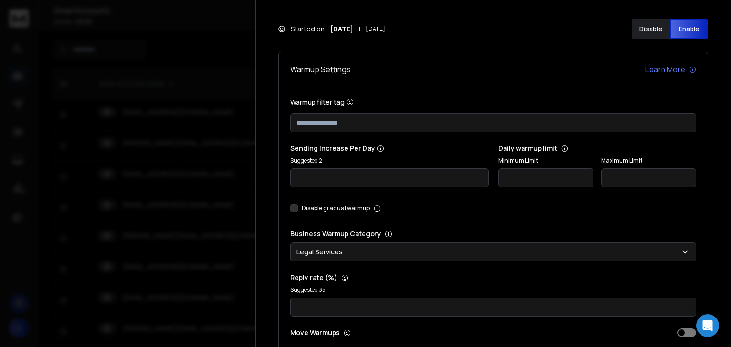
scroll to position [95, 0]
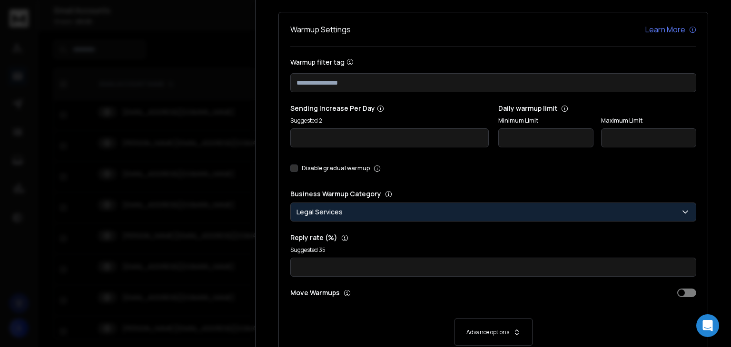
click at [434, 210] on div "Legal Services" at bounding box center [492, 212] width 393 height 10
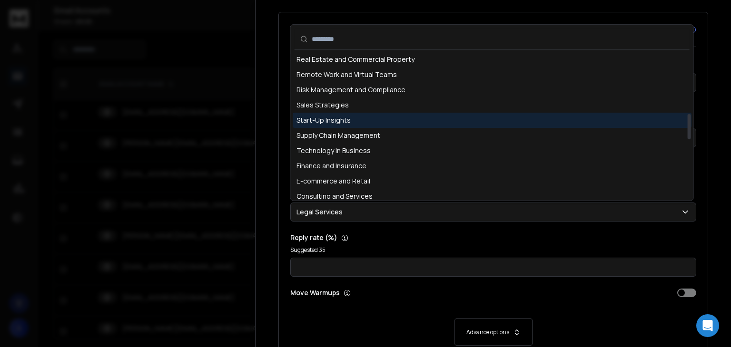
scroll to position [333, 0]
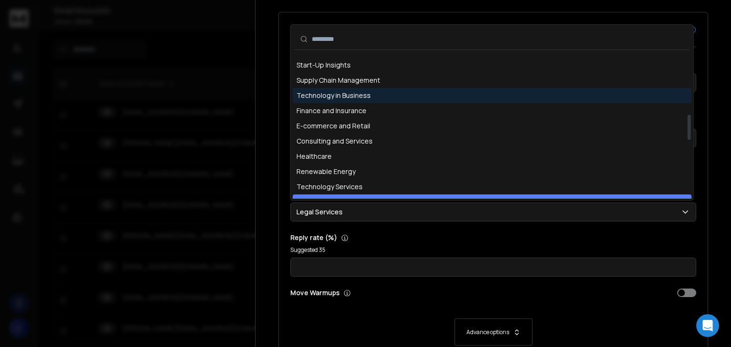
click at [388, 92] on div "Technology in Business" at bounding box center [492, 95] width 399 height 15
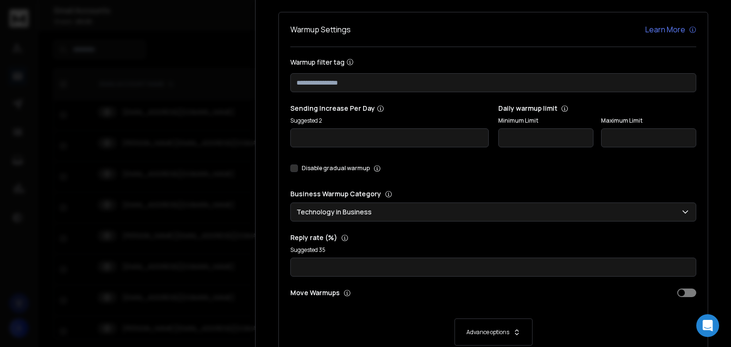
click at [432, 163] on div "Disable gradual warmup" at bounding box center [493, 168] width 406 height 19
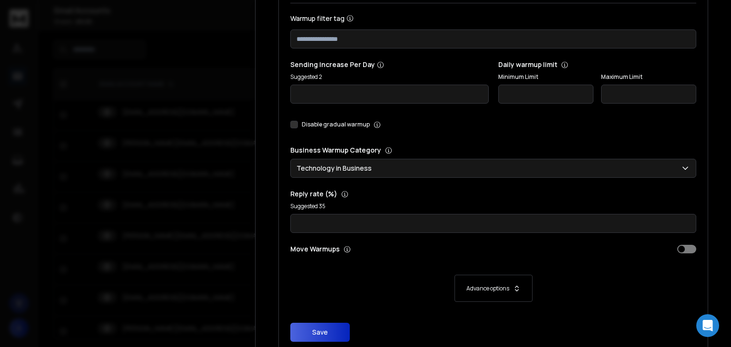
scroll to position [172, 0]
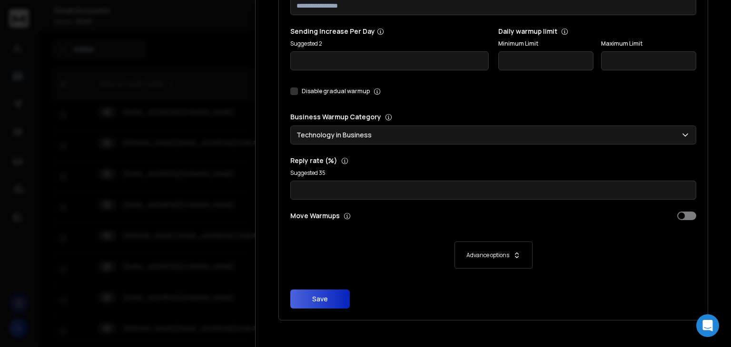
click at [331, 303] on button "Save" at bounding box center [319, 299] width 59 height 19
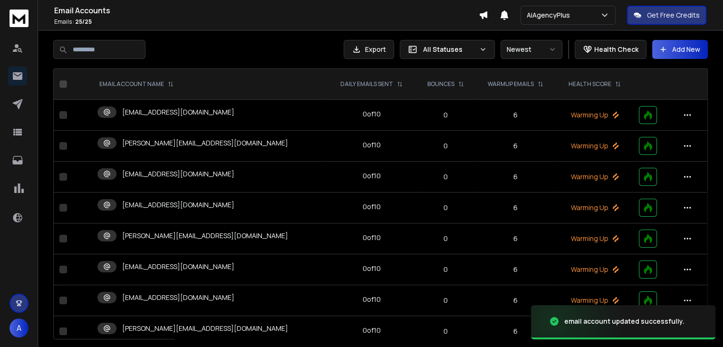
click at [215, 264] on div "asif.s@aiagencypluspro.biz" at bounding box center [210, 266] width 224 height 11
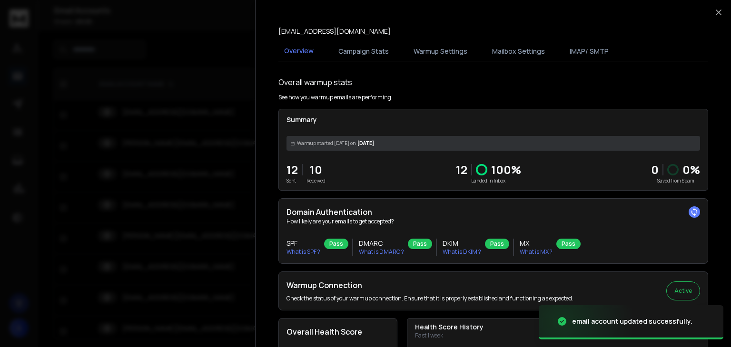
click at [426, 52] on button "Warmup Settings" at bounding box center [440, 51] width 65 height 21
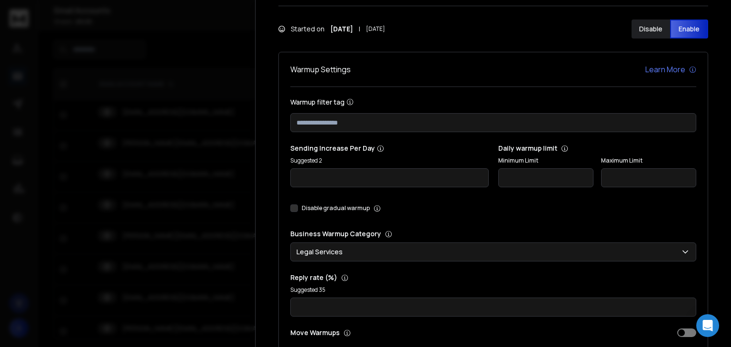
scroll to position [95, 0]
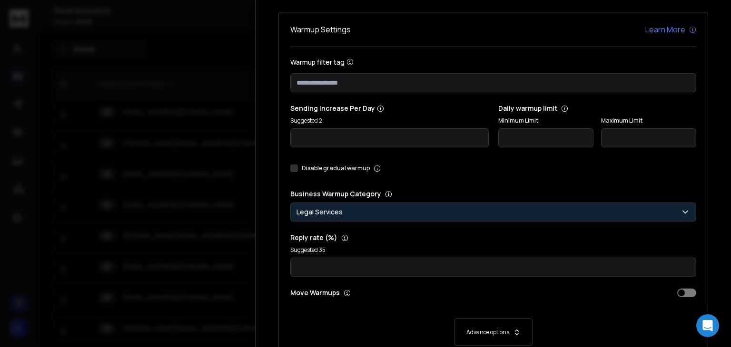
click at [407, 212] on div "Legal Services" at bounding box center [492, 212] width 393 height 10
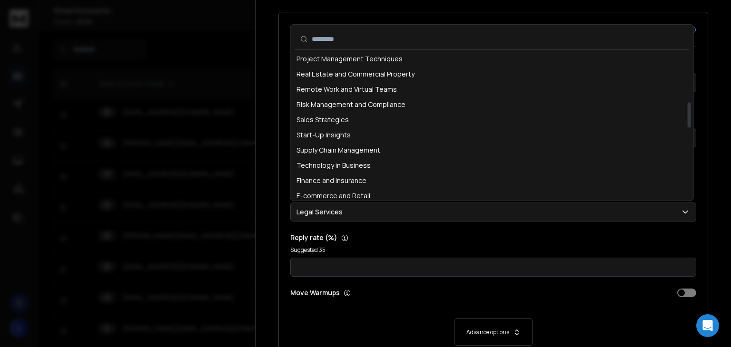
scroll to position [285, 0]
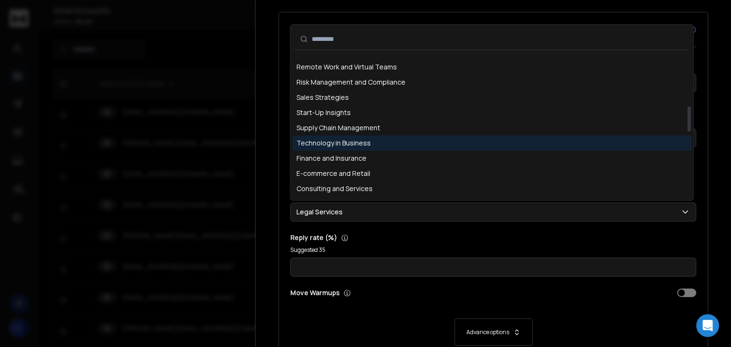
click at [375, 146] on div "Technology in Business" at bounding box center [492, 143] width 399 height 15
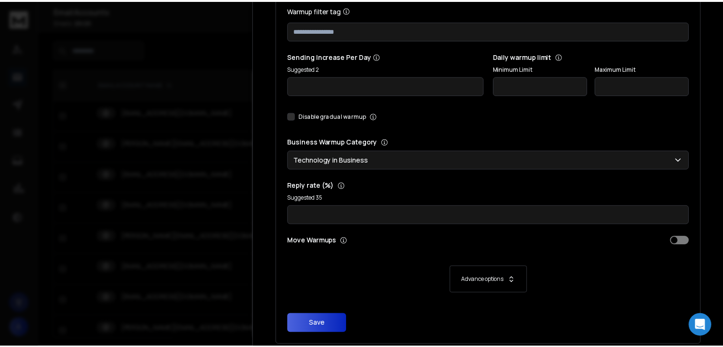
scroll to position [172, 0]
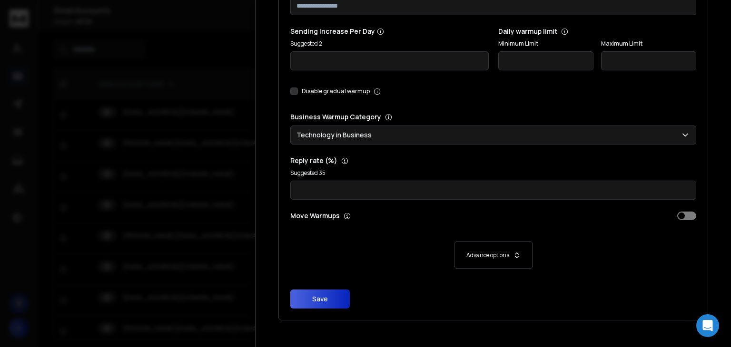
click at [315, 295] on button "Save" at bounding box center [319, 299] width 59 height 19
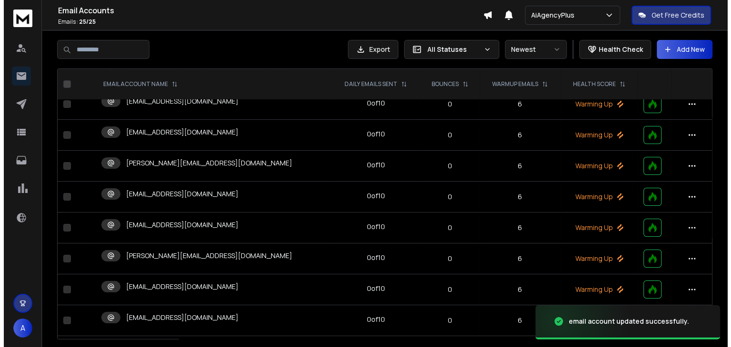
scroll to position [95, 0]
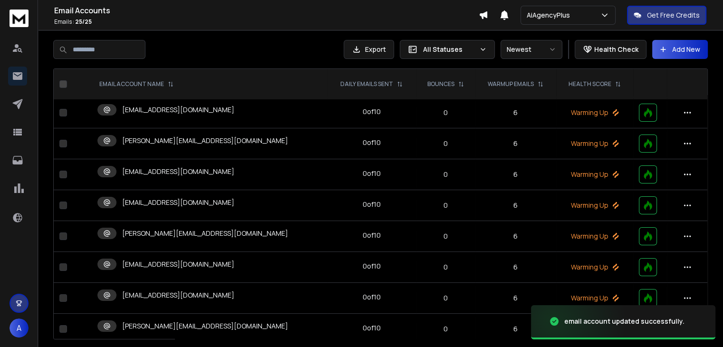
click at [249, 261] on div "asif.s@aiagencyplusonline.biz" at bounding box center [210, 264] width 224 height 11
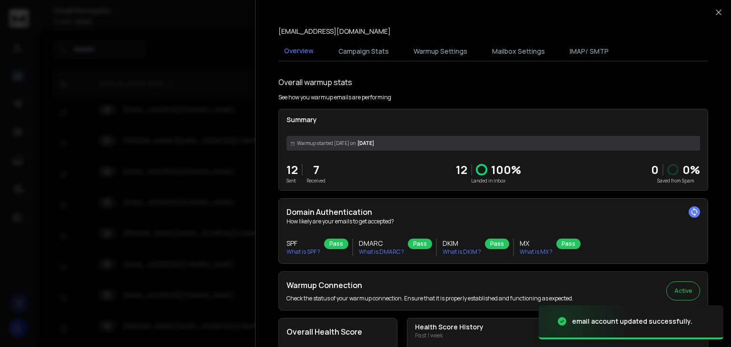
click at [455, 51] on button "Warmup Settings" at bounding box center [440, 51] width 65 height 21
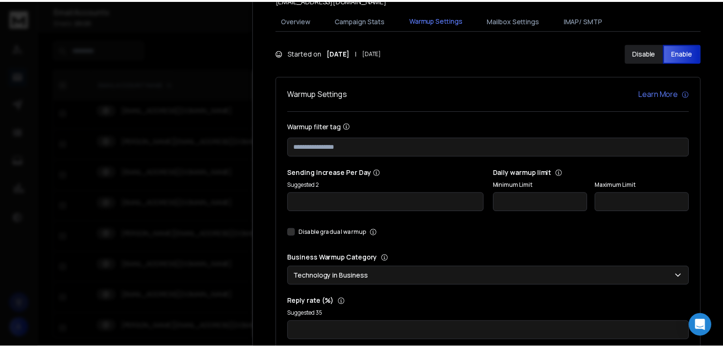
scroll to position [48, 0]
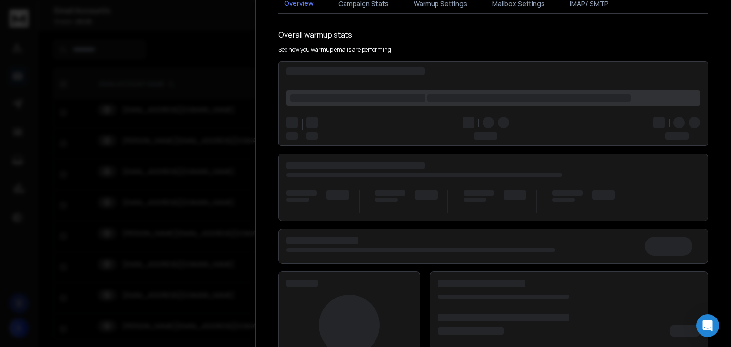
click at [157, 98] on div at bounding box center [365, 173] width 731 height 347
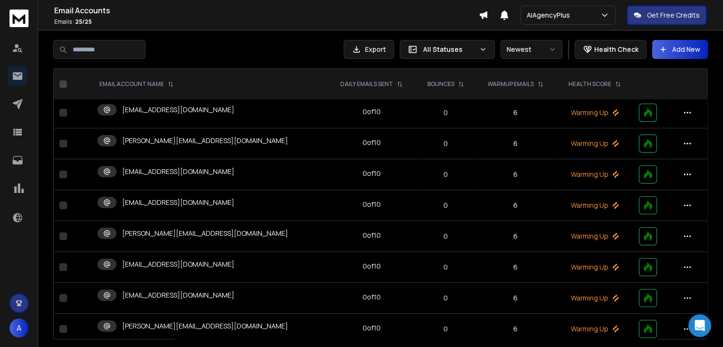
click at [181, 173] on p "asif.s@aiagencypluspro.biz" at bounding box center [178, 172] width 112 height 10
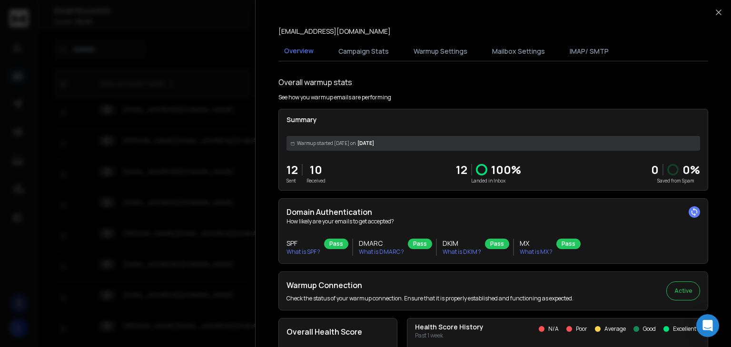
drag, startPoint x: 447, startPoint y: 49, endPoint x: 441, endPoint y: 58, distance: 9.6
click at [445, 50] on button "Warmup Settings" at bounding box center [440, 51] width 65 height 21
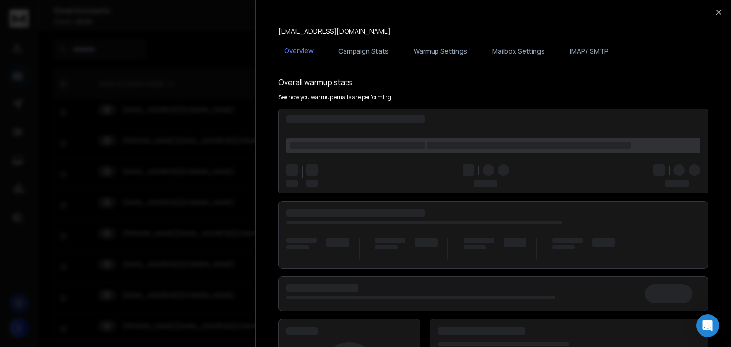
click at [253, 194] on div at bounding box center [365, 173] width 731 height 347
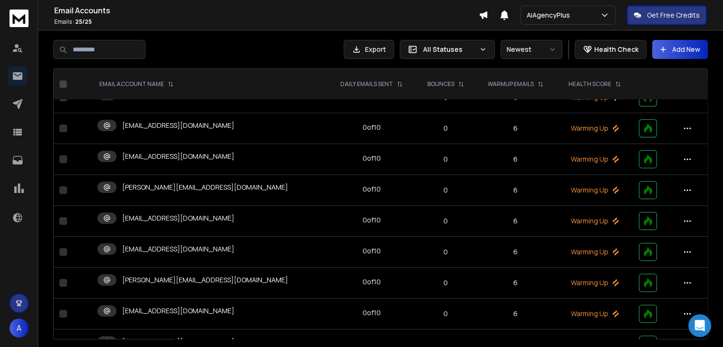
scroll to position [238, 0]
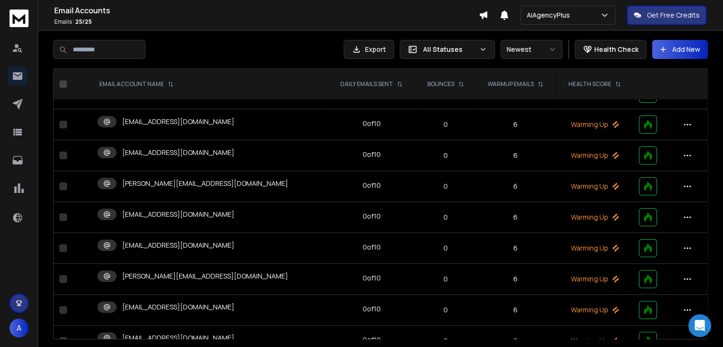
click at [235, 274] on div "a.syed@aiagencyplusapp.biz" at bounding box center [210, 276] width 224 height 11
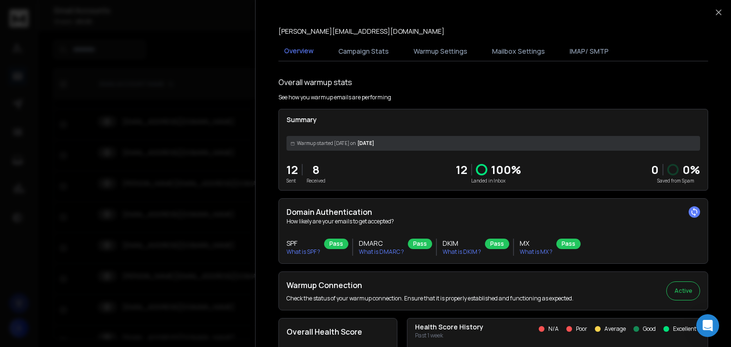
click at [450, 46] on button "Warmup Settings" at bounding box center [440, 51] width 65 height 21
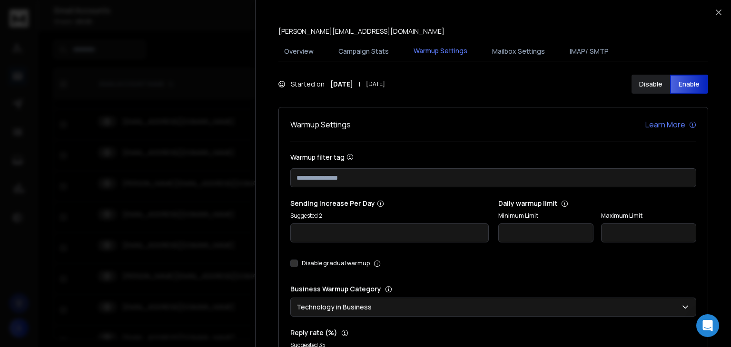
click at [117, 135] on div at bounding box center [365, 173] width 731 height 347
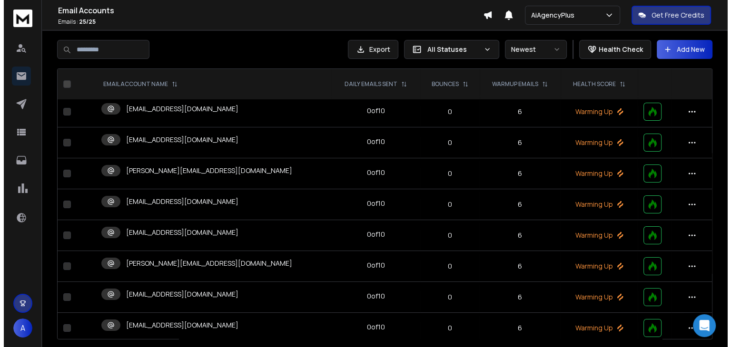
scroll to position [0, 0]
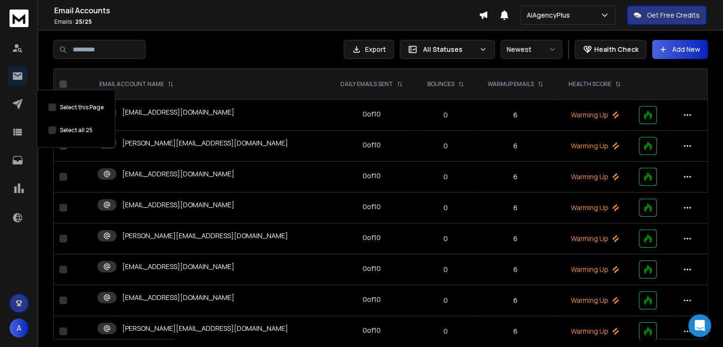
click at [51, 130] on button "Select this Page" at bounding box center [53, 131] width 8 height 8
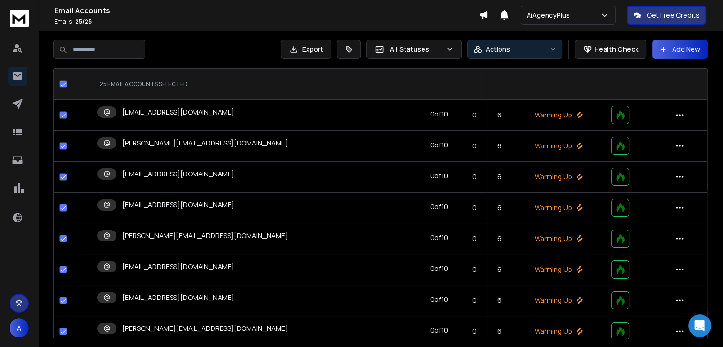
click at [525, 50] on div "Actions" at bounding box center [510, 50] width 72 height 10
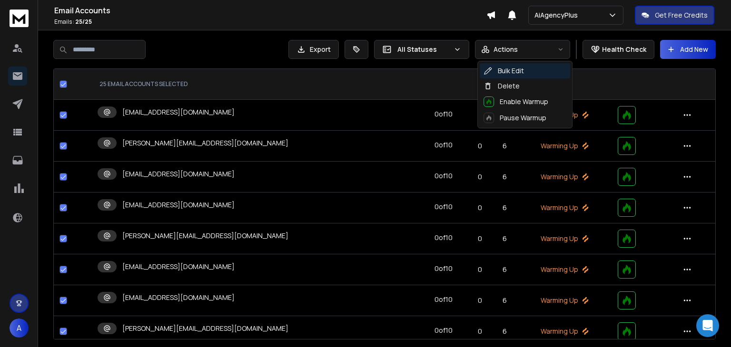
click at [530, 72] on div "Bulk Edit" at bounding box center [524, 70] width 90 height 15
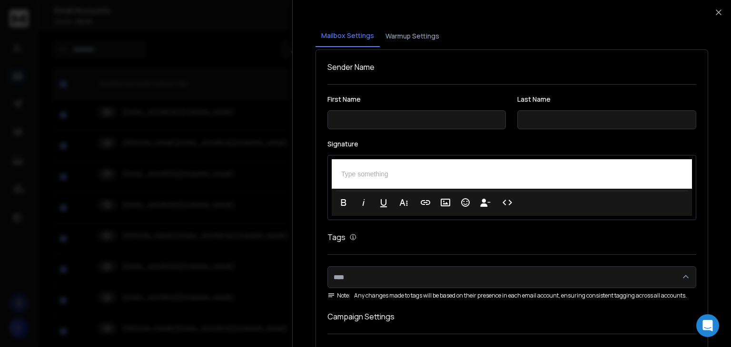
click at [416, 37] on button "Warmup Settings" at bounding box center [412, 36] width 65 height 21
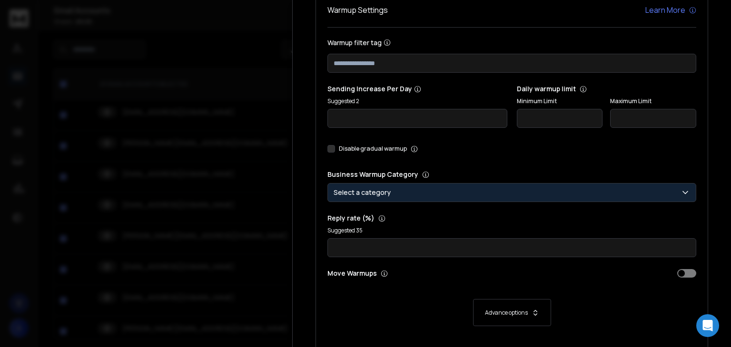
scroll to position [143, 0]
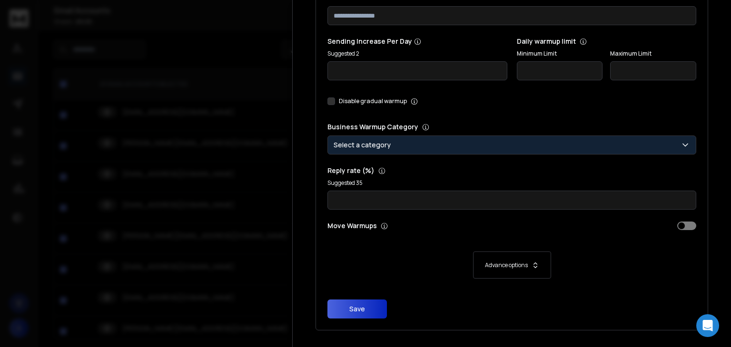
click at [502, 144] on div "Select a category" at bounding box center [511, 145] width 356 height 10
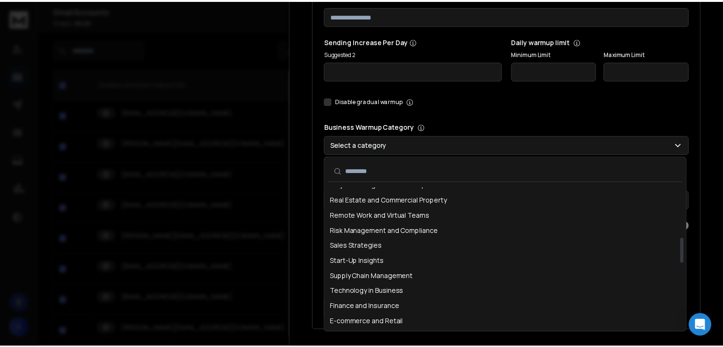
scroll to position [285, 0]
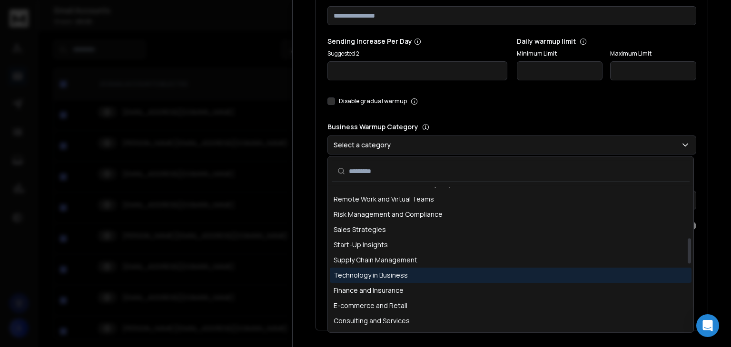
click at [424, 269] on div "Technology in Business" at bounding box center [510, 275] width 361 height 15
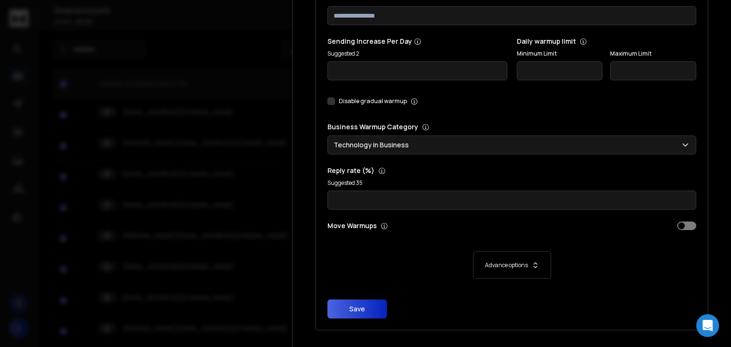
click at [367, 308] on button "Save" at bounding box center [356, 309] width 59 height 19
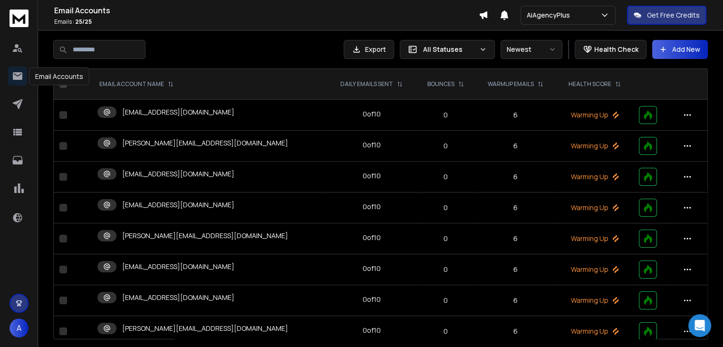
click at [19, 80] on icon at bounding box center [17, 75] width 11 height 11
click at [15, 132] on icon at bounding box center [17, 132] width 9 height 7
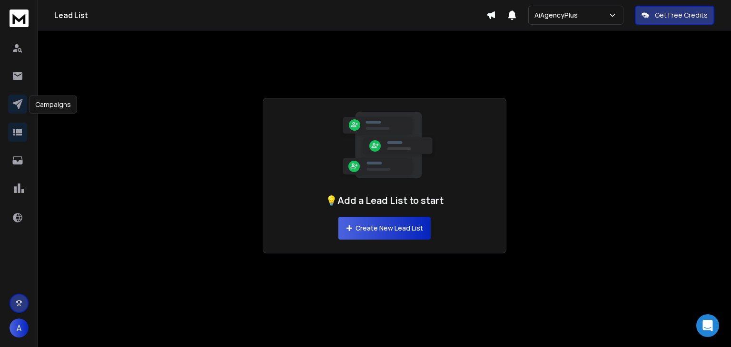
click at [21, 104] on icon at bounding box center [17, 103] width 11 height 11
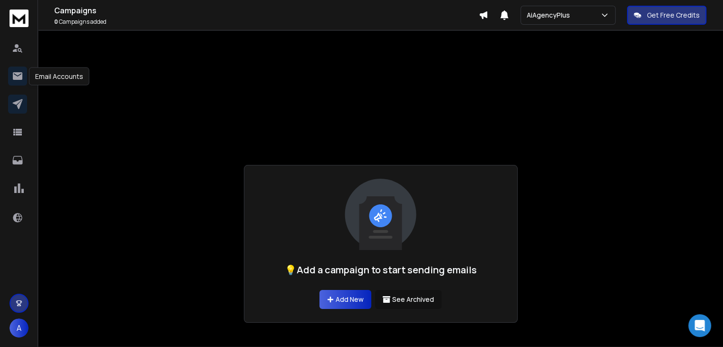
click at [19, 77] on icon at bounding box center [18, 76] width 10 height 8
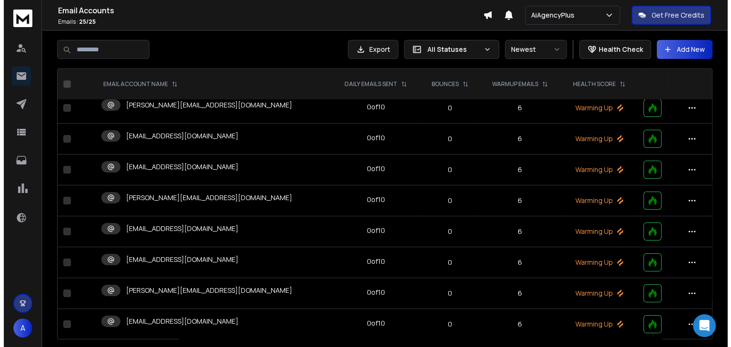
scroll to position [143, 0]
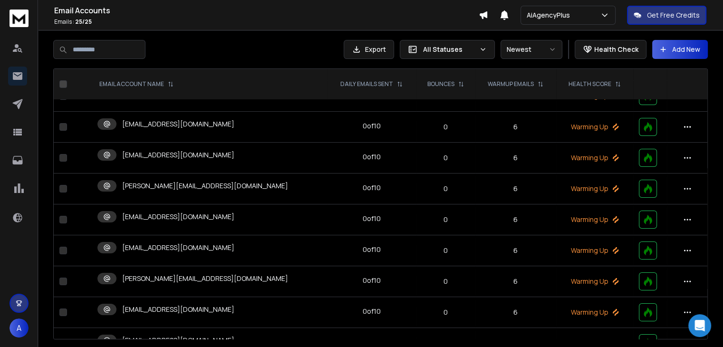
click at [239, 249] on div "asif.syed@aiagencyplusonline.biz" at bounding box center [210, 247] width 224 height 11
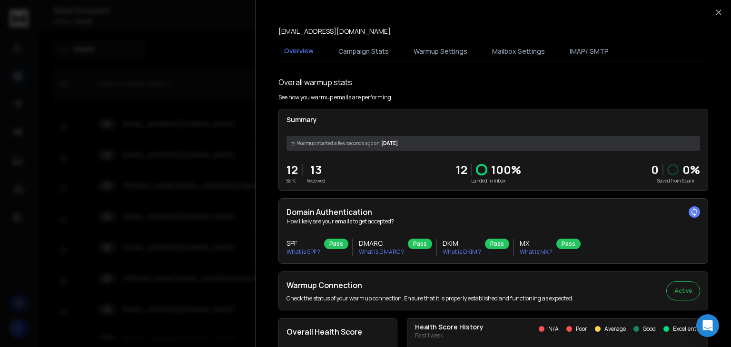
click at [451, 46] on button "Warmup Settings" at bounding box center [440, 51] width 65 height 21
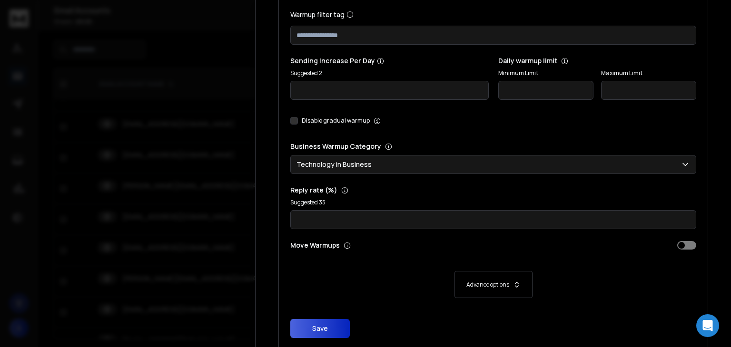
click at [316, 327] on button "Save" at bounding box center [319, 328] width 59 height 19
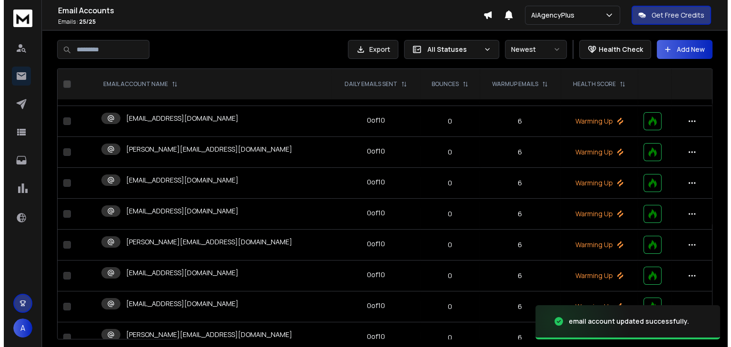
scroll to position [0, 0]
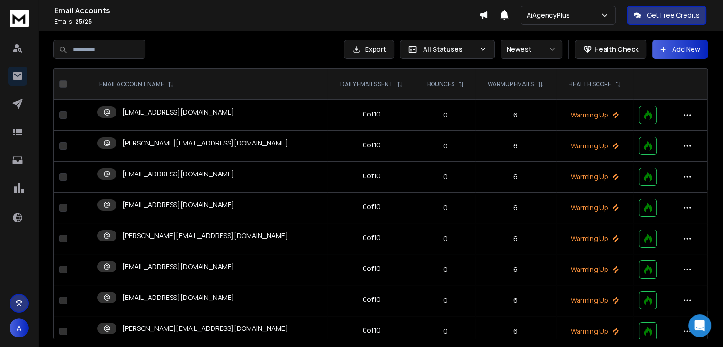
click at [460, 50] on p "All Statuses" at bounding box center [449, 50] width 52 height 10
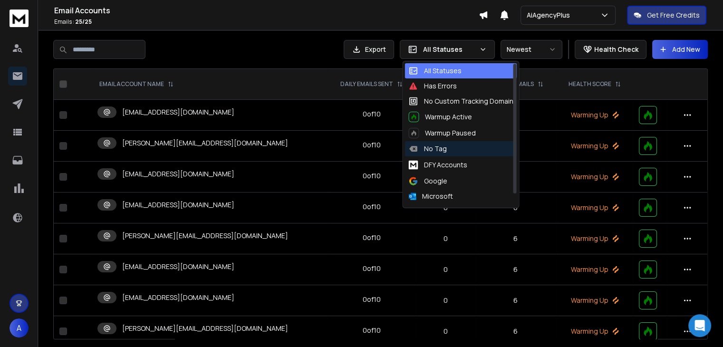
click at [294, 50] on div at bounding box center [195, 49] width 285 height 19
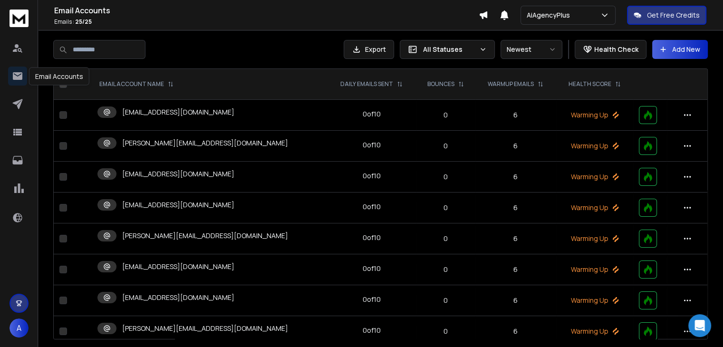
click at [14, 76] on icon at bounding box center [18, 76] width 10 height 8
click at [564, 17] on p "AiAgencyPlus" at bounding box center [550, 15] width 47 height 10
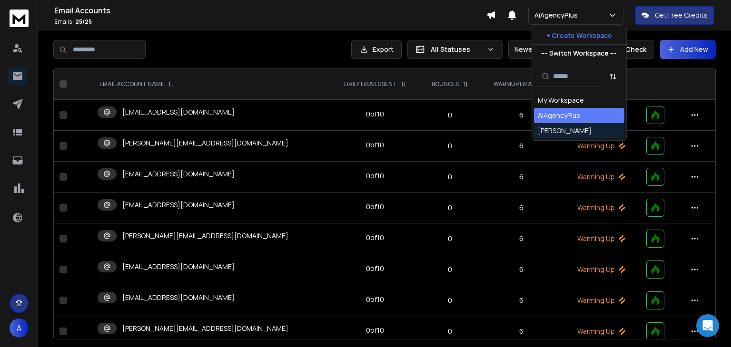
click at [571, 132] on div "[PERSON_NAME]" at bounding box center [579, 130] width 90 height 15
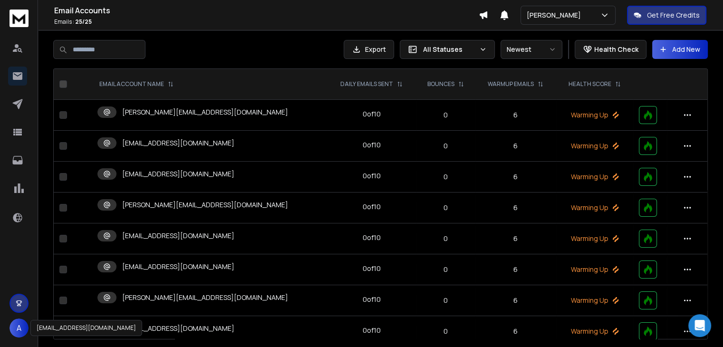
click at [21, 325] on span "A" at bounding box center [19, 328] width 19 height 19
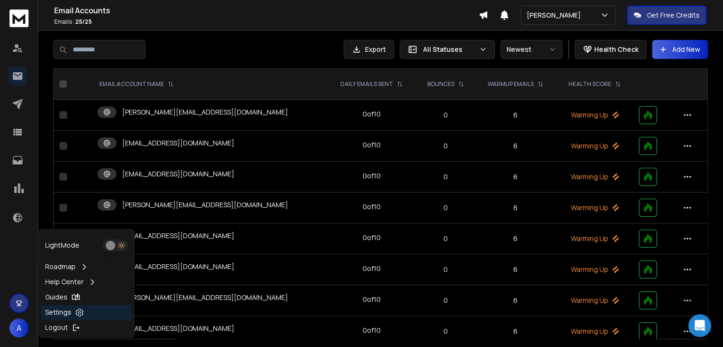
click at [58, 311] on p "Settings" at bounding box center [58, 313] width 26 height 10
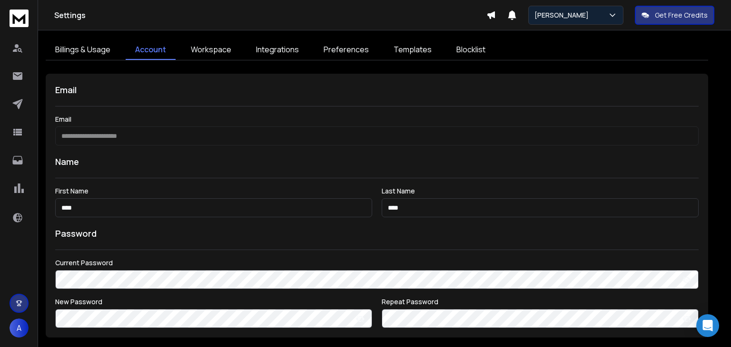
click at [591, 17] on div "Yar Malik" at bounding box center [575, 15] width 83 height 10
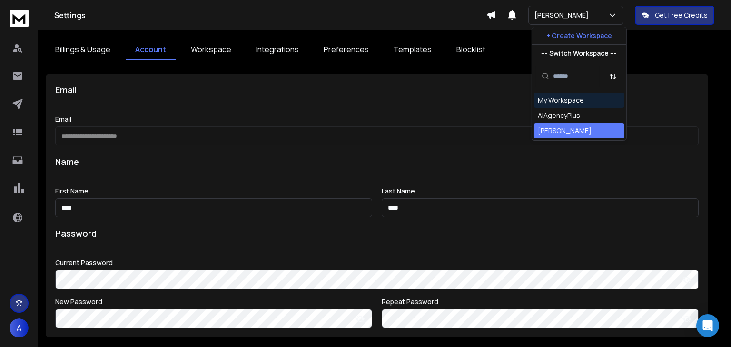
click at [577, 100] on div "My Workspace" at bounding box center [560, 101] width 46 height 10
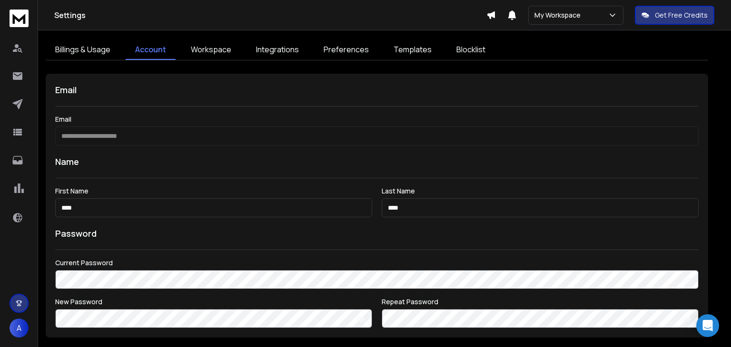
click at [88, 44] on link "Billings & Usage" at bounding box center [83, 50] width 74 height 20
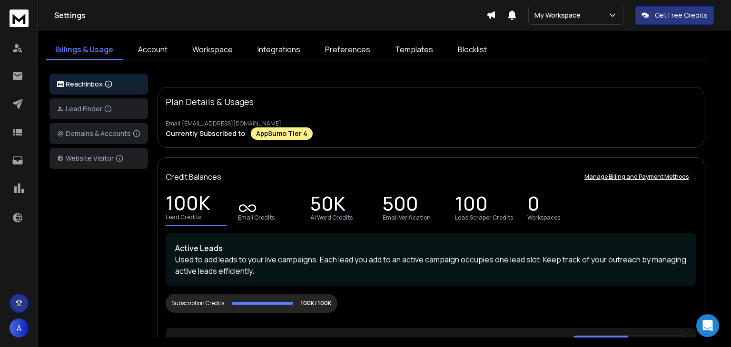
scroll to position [48, 0]
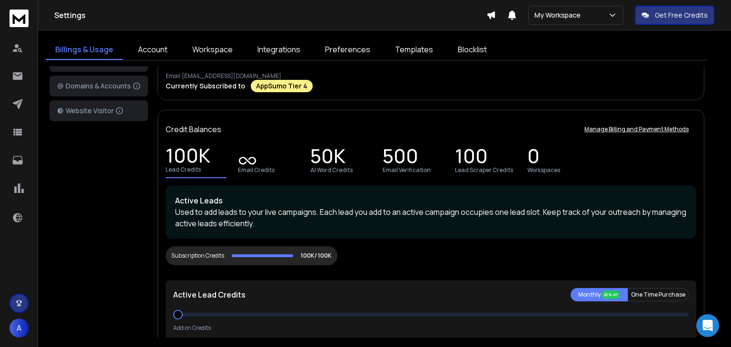
click at [250, 168] on div "Credit Balances Manage Billing and Payment Methods 100K Lead Credits Email Cred…" at bounding box center [430, 242] width 546 height 265
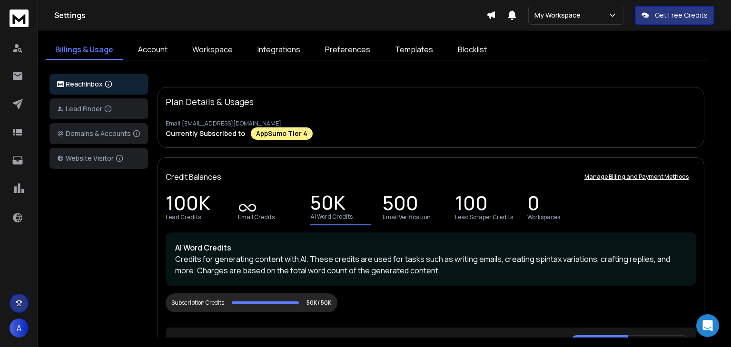
click at [339, 208] on p "50K" at bounding box center [327, 204] width 35 height 13
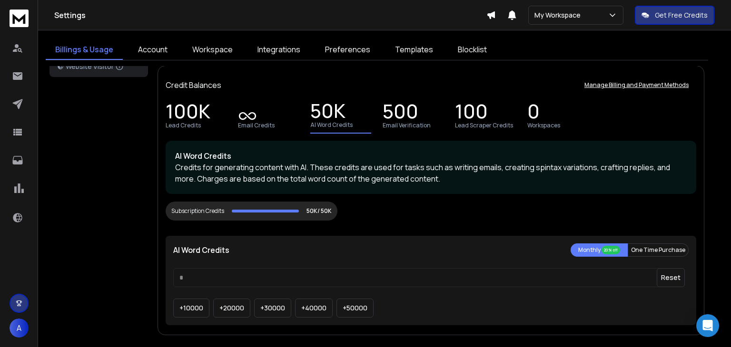
scroll to position [94, 0]
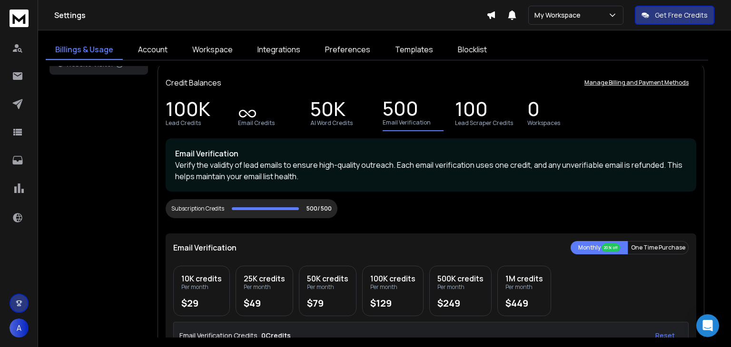
click at [404, 122] on p "Email Verification" at bounding box center [406, 123] width 48 height 8
click at [471, 113] on p "100" at bounding box center [471, 110] width 33 height 13
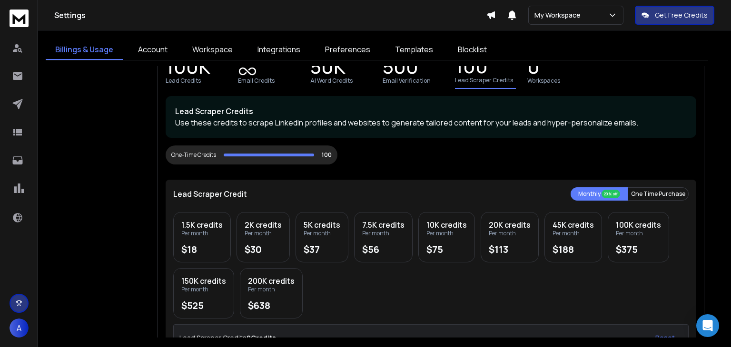
scroll to position [85, 0]
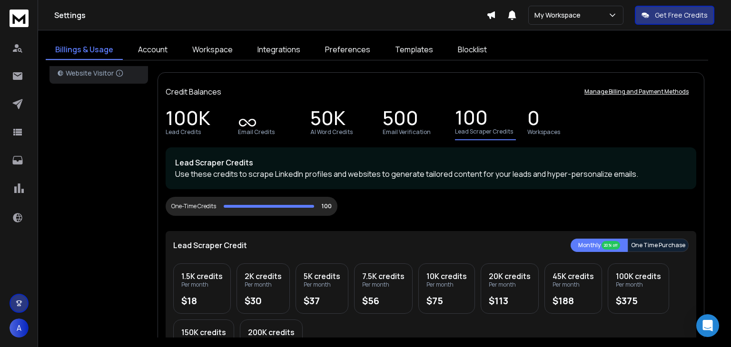
click at [655, 245] on button "One Time Purchase" at bounding box center [657, 245] width 61 height 13
